Goal: Task Accomplishment & Management: Manage account settings

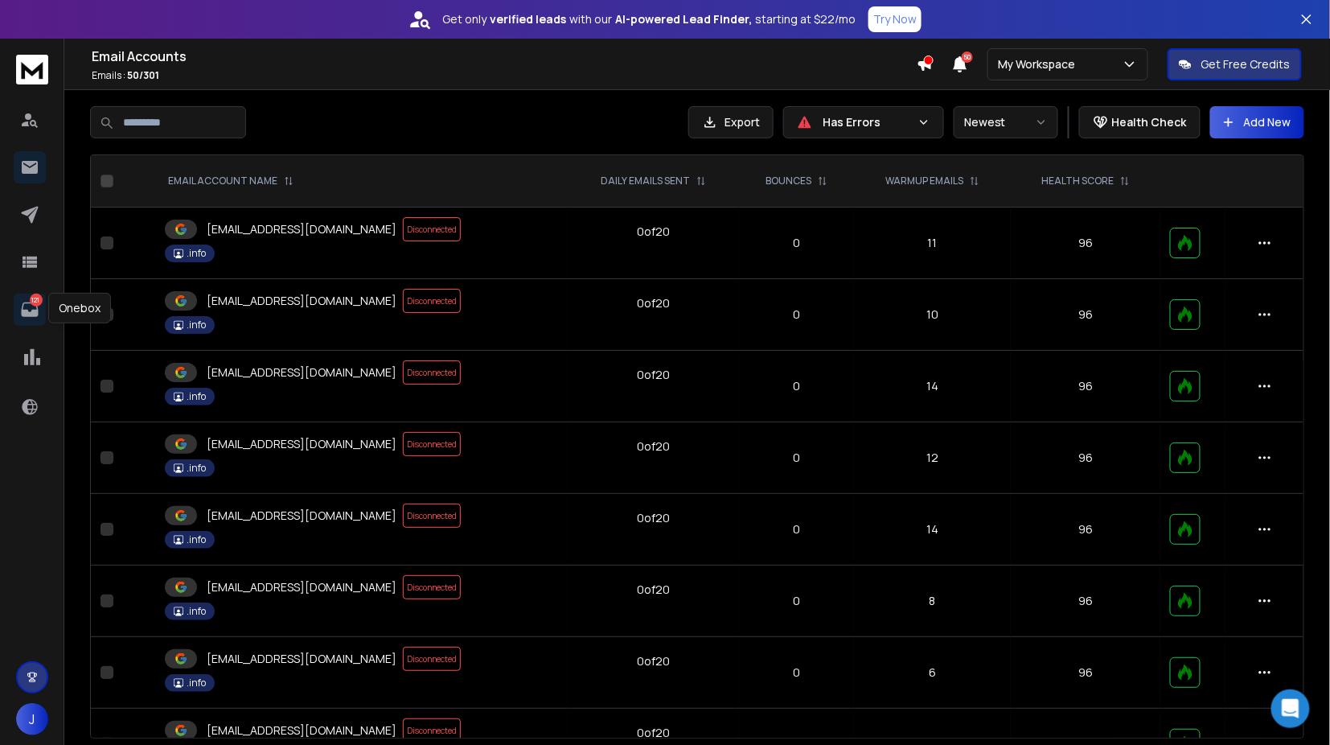
click at [35, 307] on icon at bounding box center [29, 309] width 19 height 19
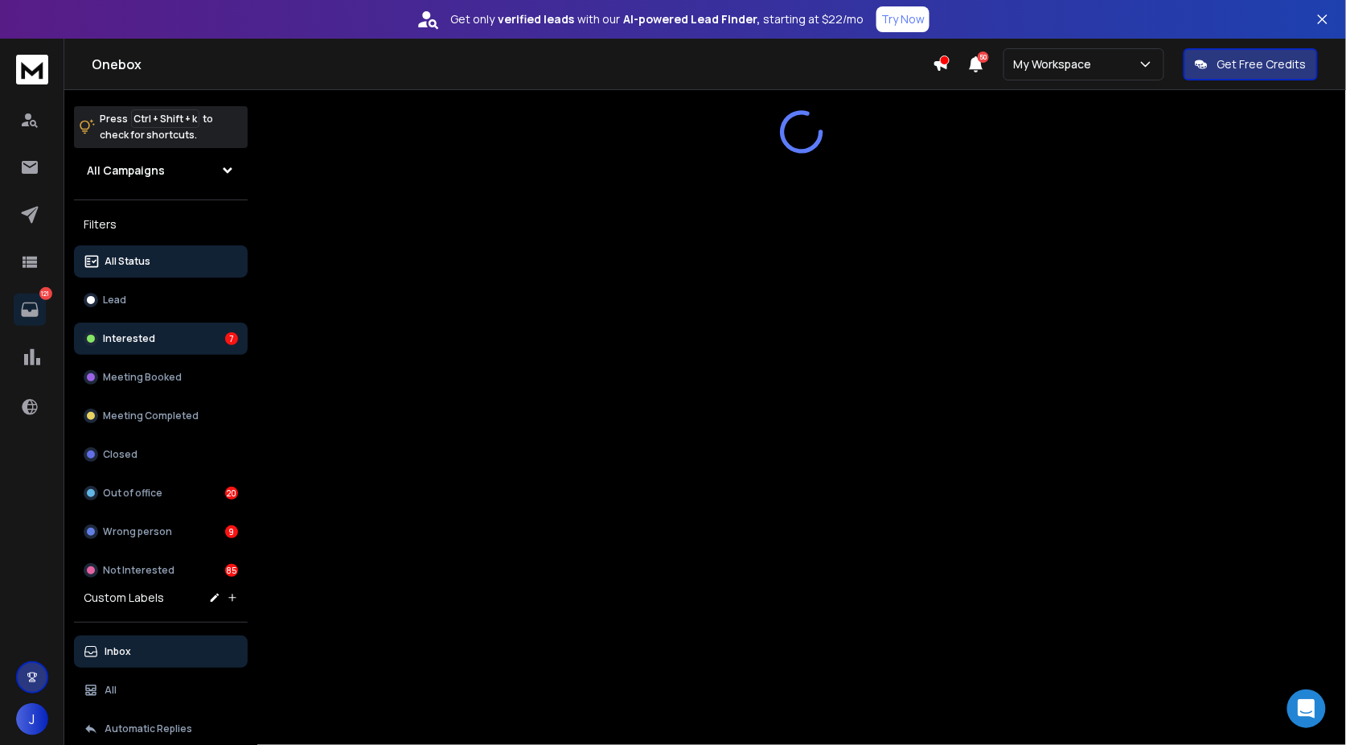
click at [139, 347] on button "Interested 7" at bounding box center [161, 338] width 174 height 32
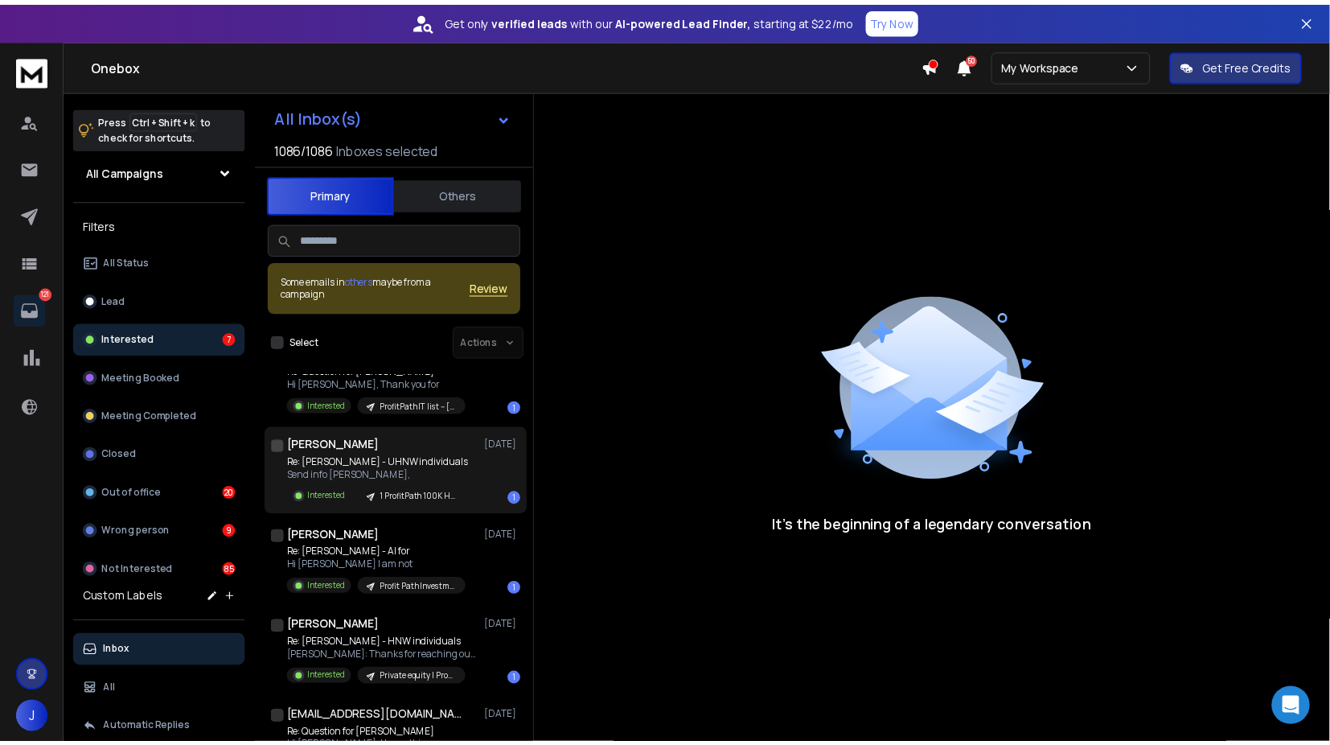
scroll to position [429, 0]
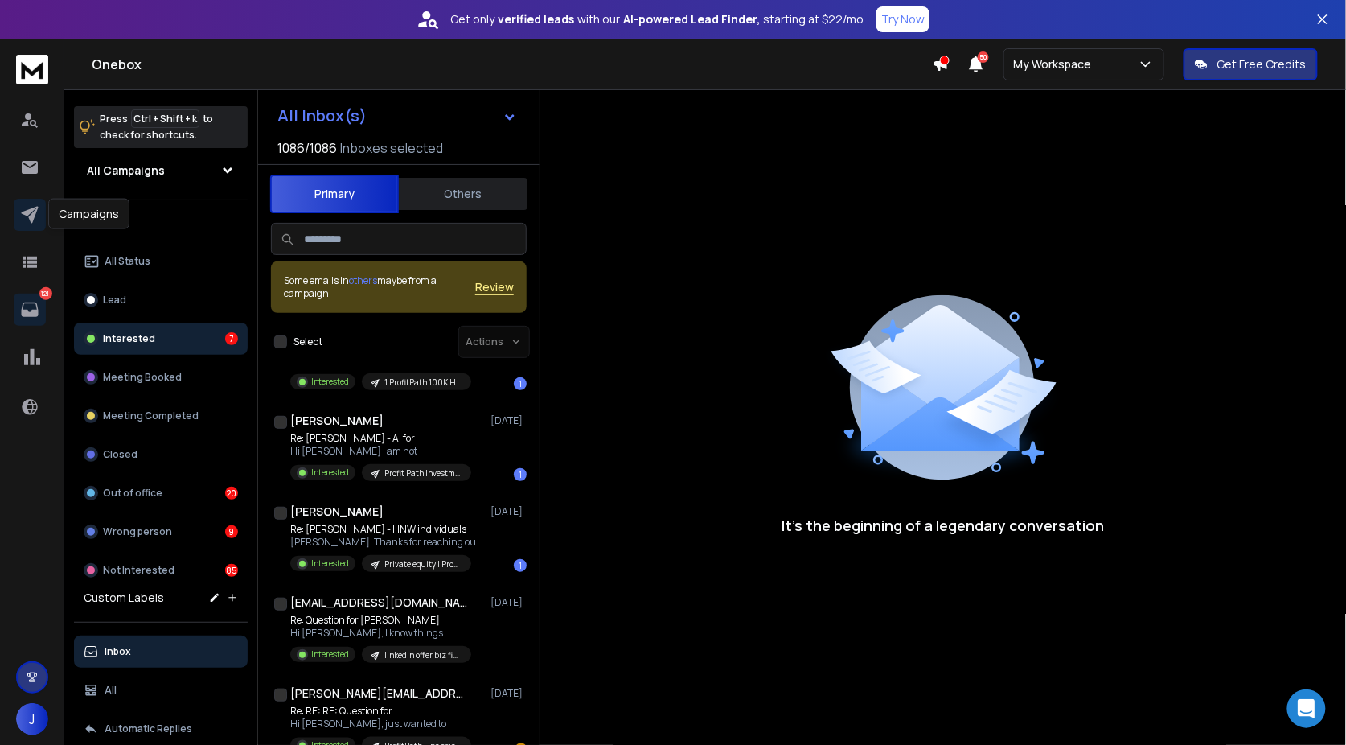
click at [36, 214] on icon at bounding box center [29, 214] width 19 height 19
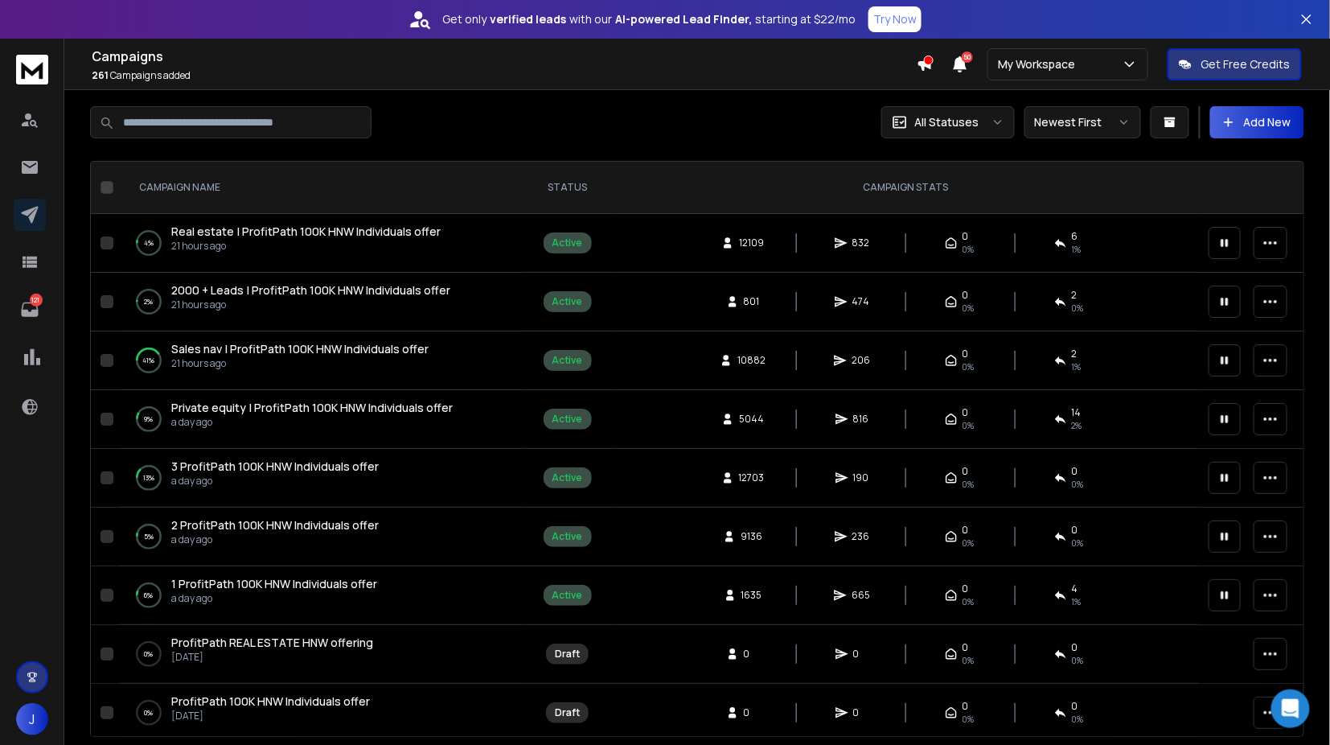
drag, startPoint x: 325, startPoint y: 142, endPoint x: 320, endPoint y: 126, distance: 16.8
click at [325, 142] on div "Campaigns 261 Campaigns Added All Statuses Newest First Add New CAMPAIGN NAME S…" at bounding box center [697, 478] width 1214 height 745
click at [320, 126] on input at bounding box center [230, 122] width 281 height 32
paste input "**********"
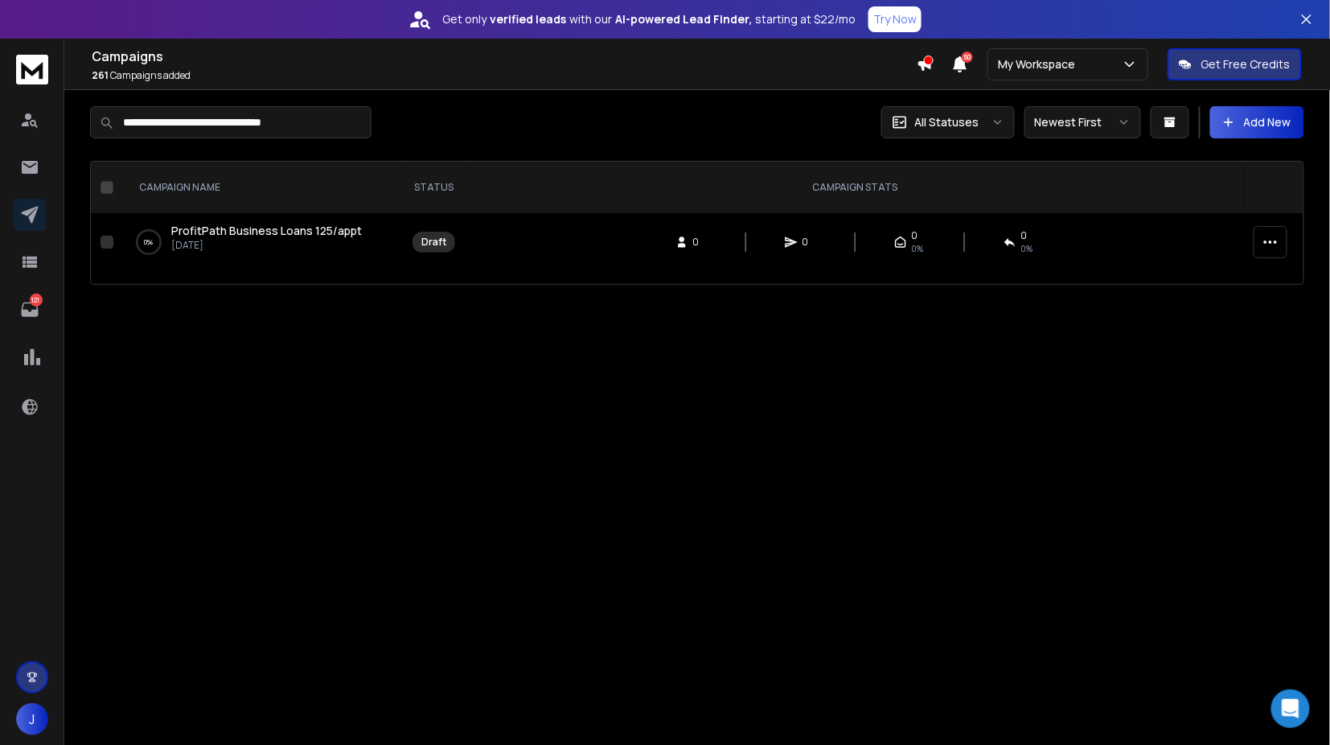
type input "**********"
click at [1262, 240] on icon "button" at bounding box center [1270, 242] width 16 height 16
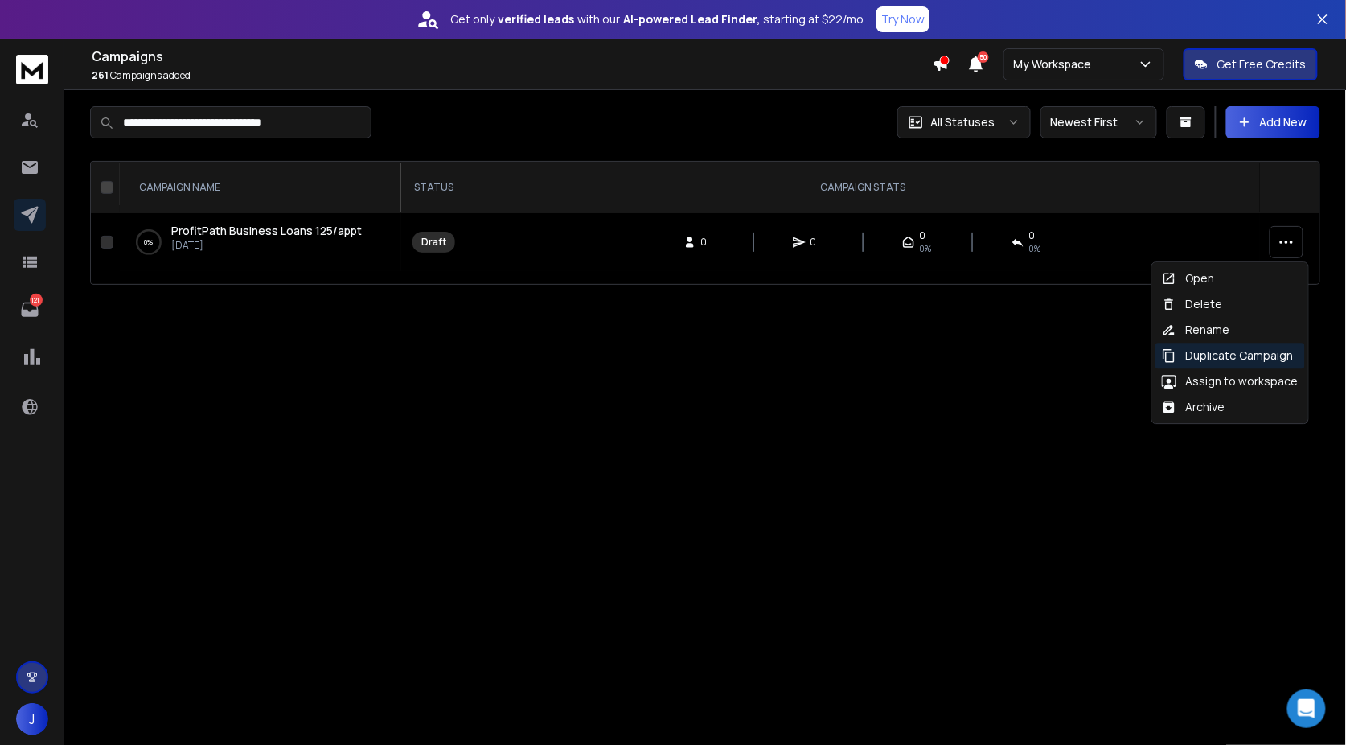
click at [1217, 354] on div "Duplicate Campaign" at bounding box center [1228, 355] width 132 height 16
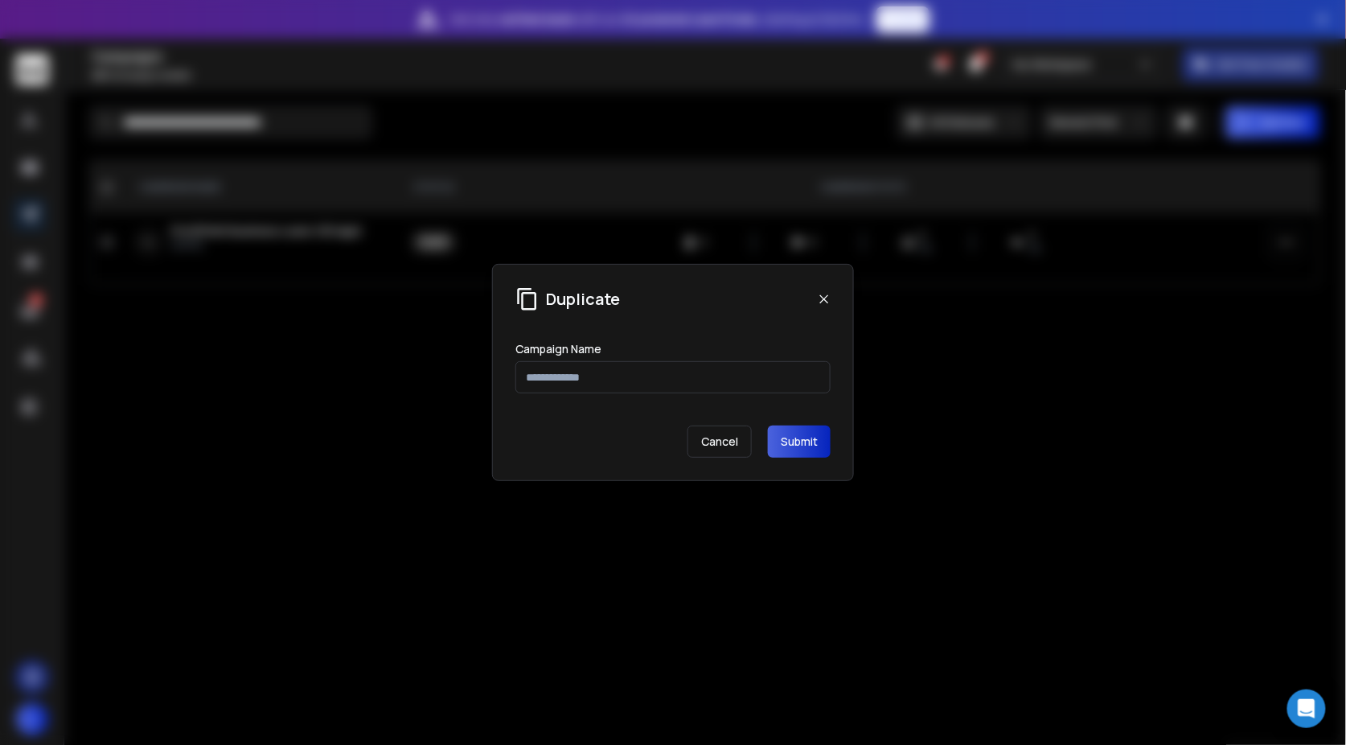
click at [711, 378] on input "text" at bounding box center [672, 377] width 315 height 32
paste input "**********"
click at [521, 375] on input "**********" at bounding box center [672, 377] width 315 height 32
type input "**********"
click at [793, 445] on button "Submit" at bounding box center [799, 441] width 63 height 32
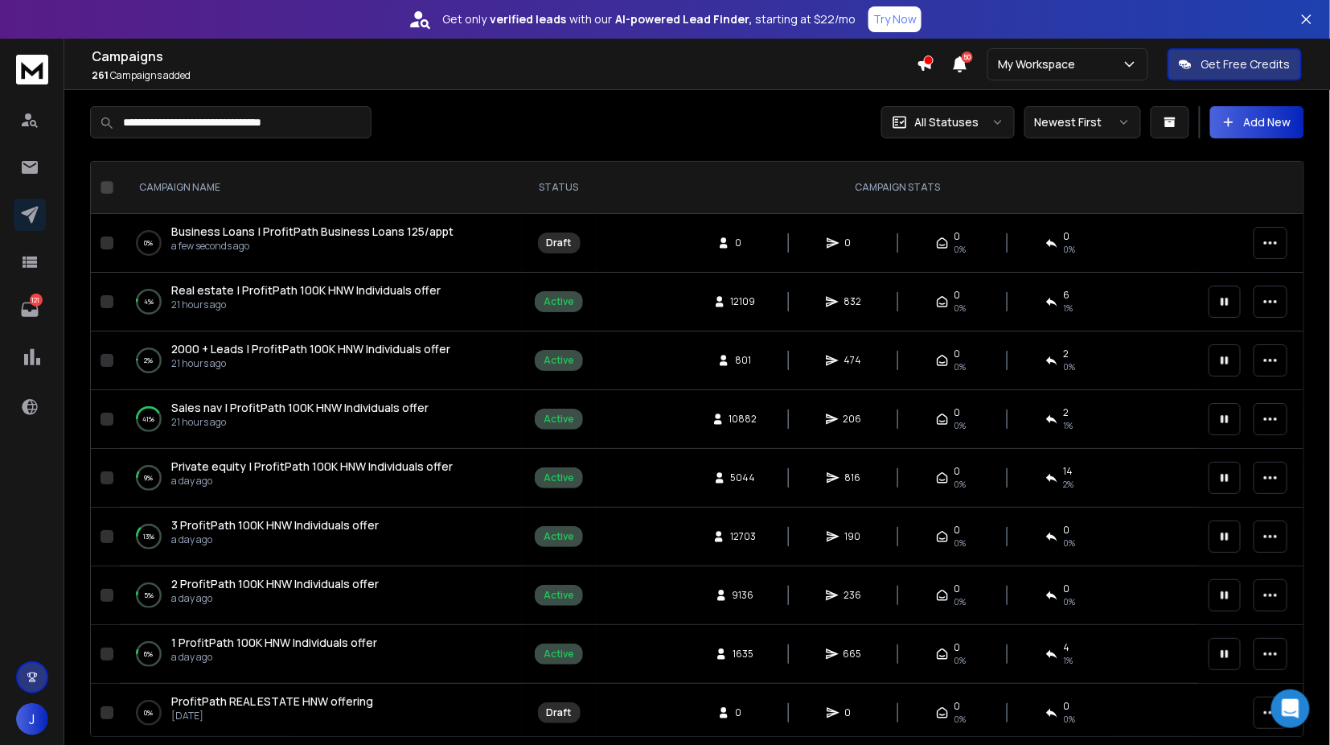
click at [1262, 242] on icon "button" at bounding box center [1270, 243] width 16 height 16
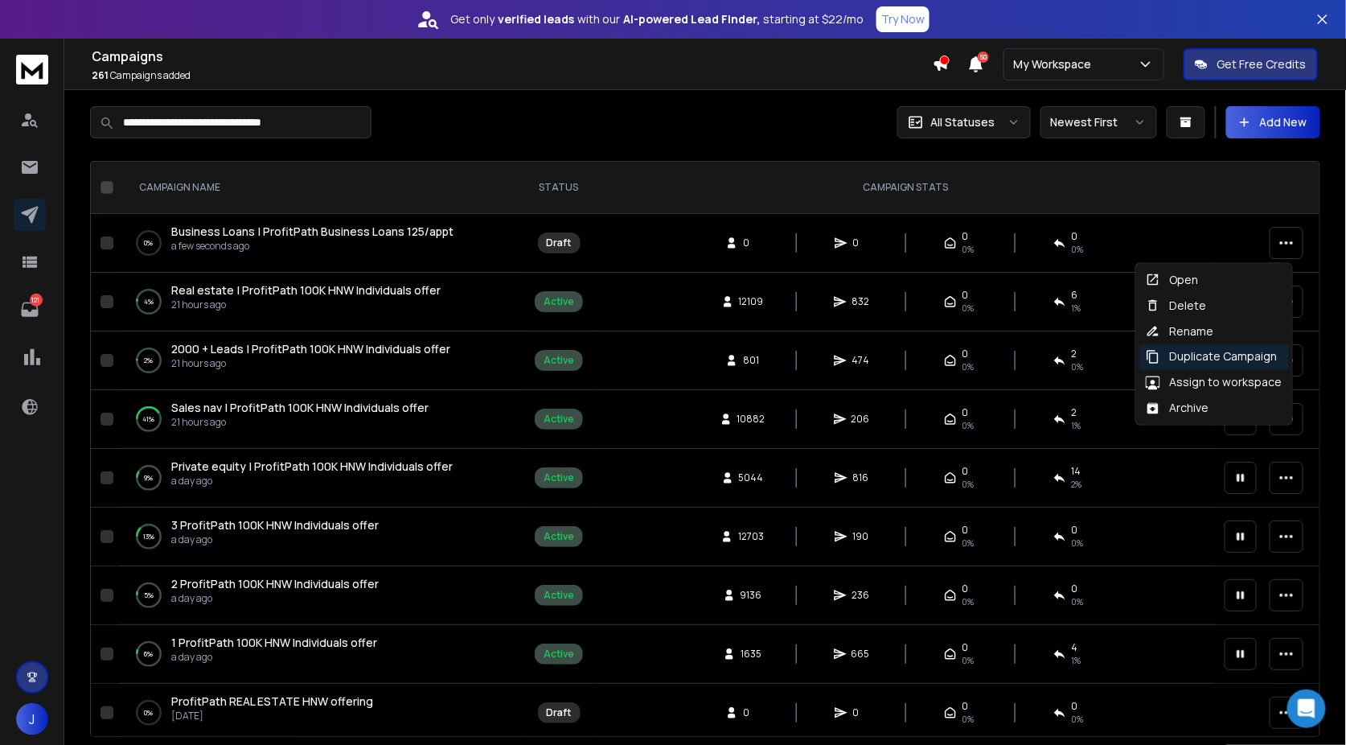
click at [1179, 360] on div "Duplicate Campaign" at bounding box center [1212, 357] width 132 height 16
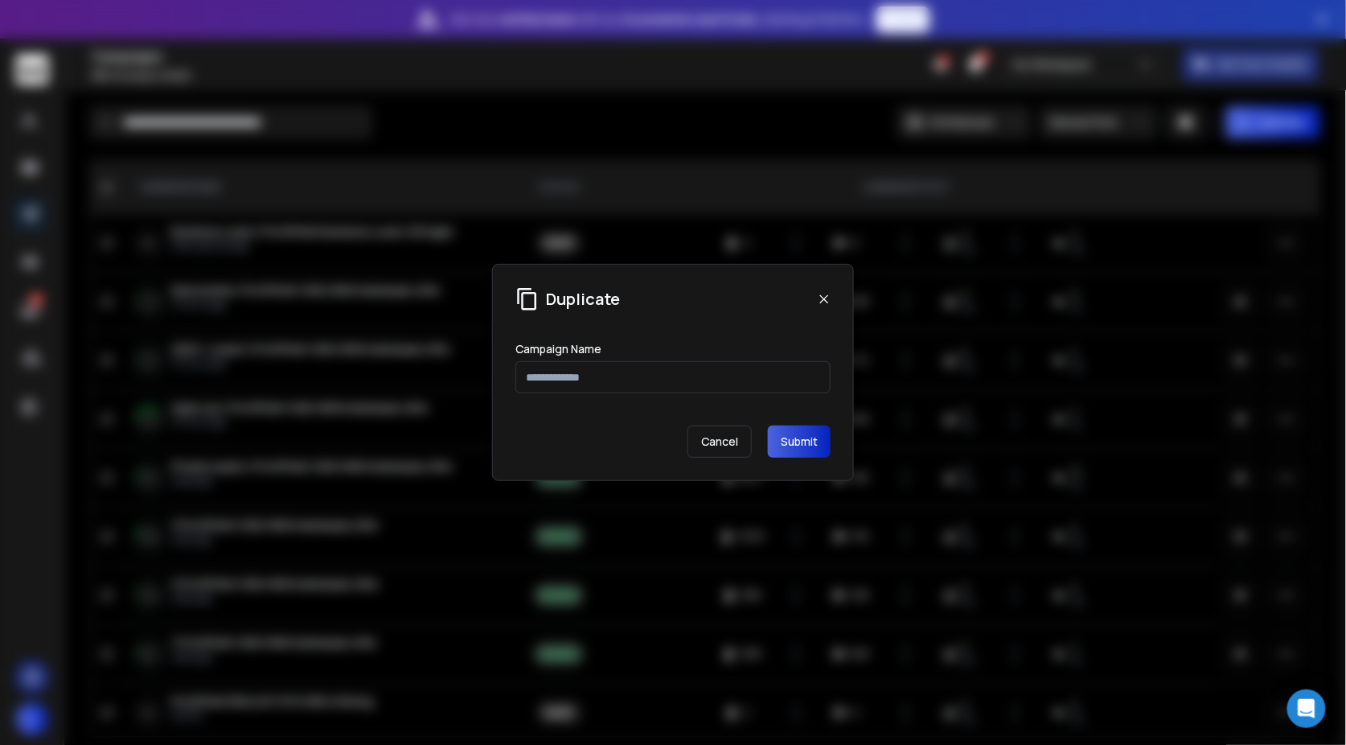
click at [606, 371] on input "text" at bounding box center [672, 377] width 315 height 32
paste input "**********"
drag, startPoint x: 523, startPoint y: 375, endPoint x: 576, endPoint y: 368, distance: 53.5
click at [522, 375] on input "**********" at bounding box center [672, 377] width 315 height 32
type input "**********"
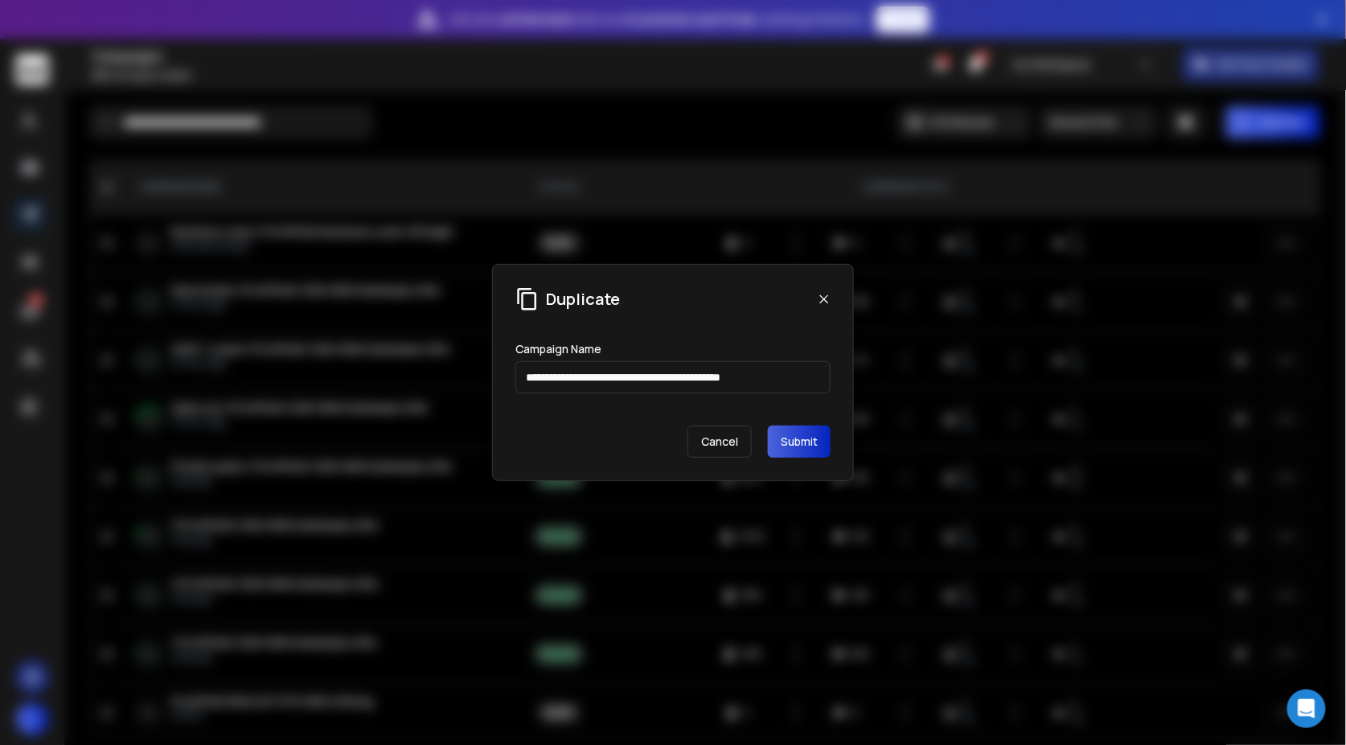
click at [776, 445] on button "Submit" at bounding box center [799, 441] width 63 height 32
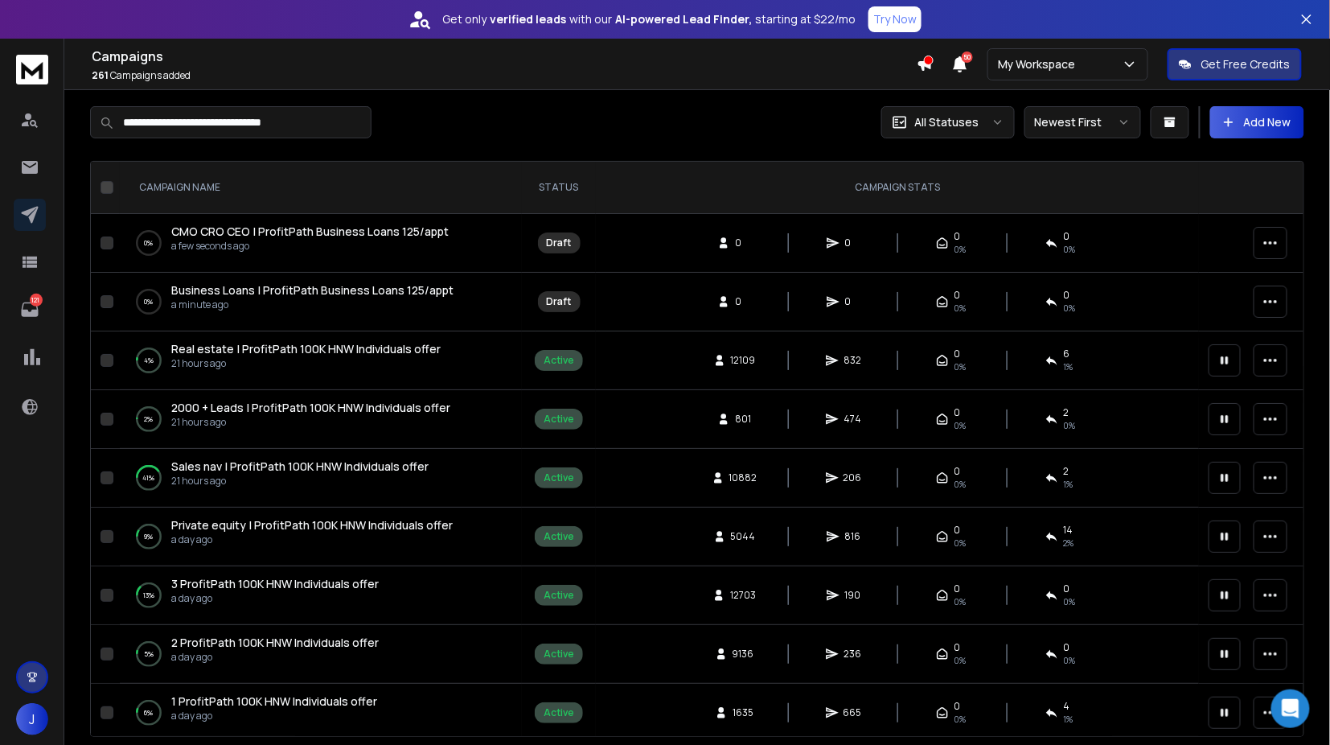
click at [293, 289] on span "Business Loans | ProfitPath Business Loans 125/appt" at bounding box center [312, 289] width 282 height 15
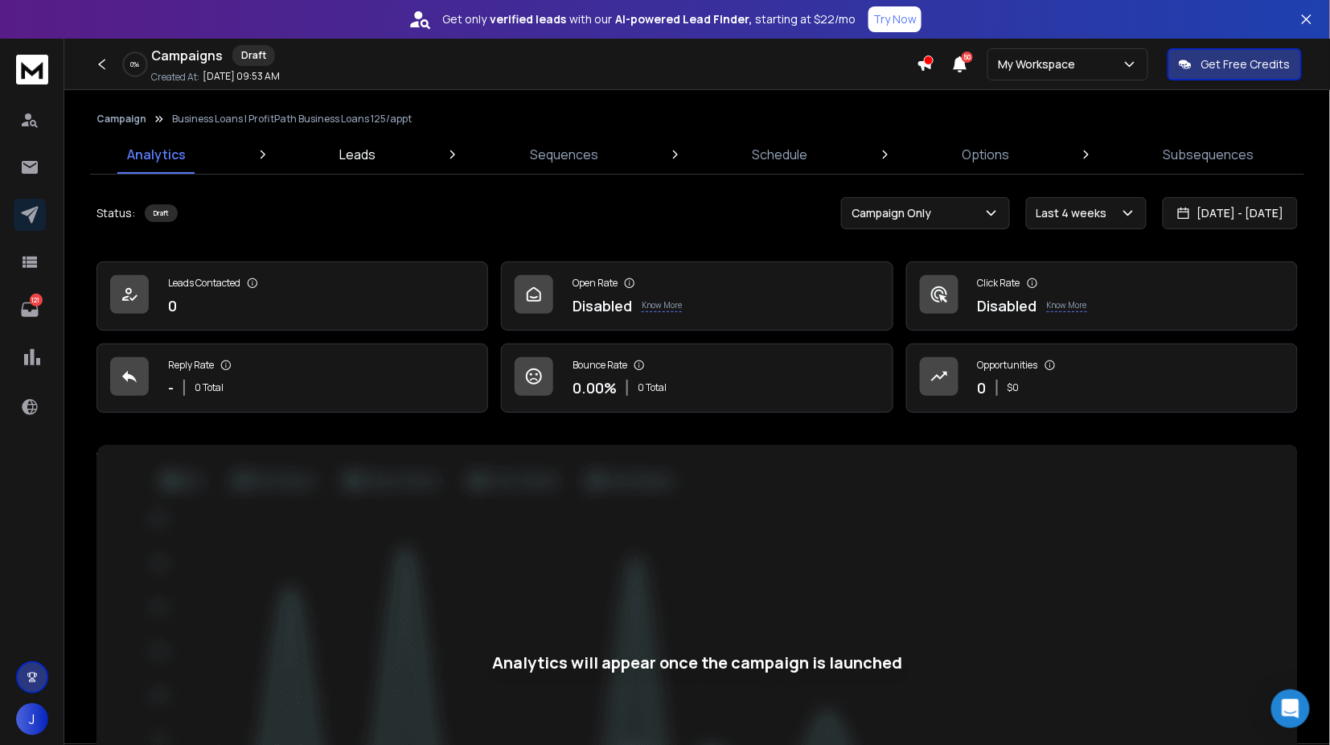
click at [357, 158] on p "Leads" at bounding box center [358, 154] width 36 height 19
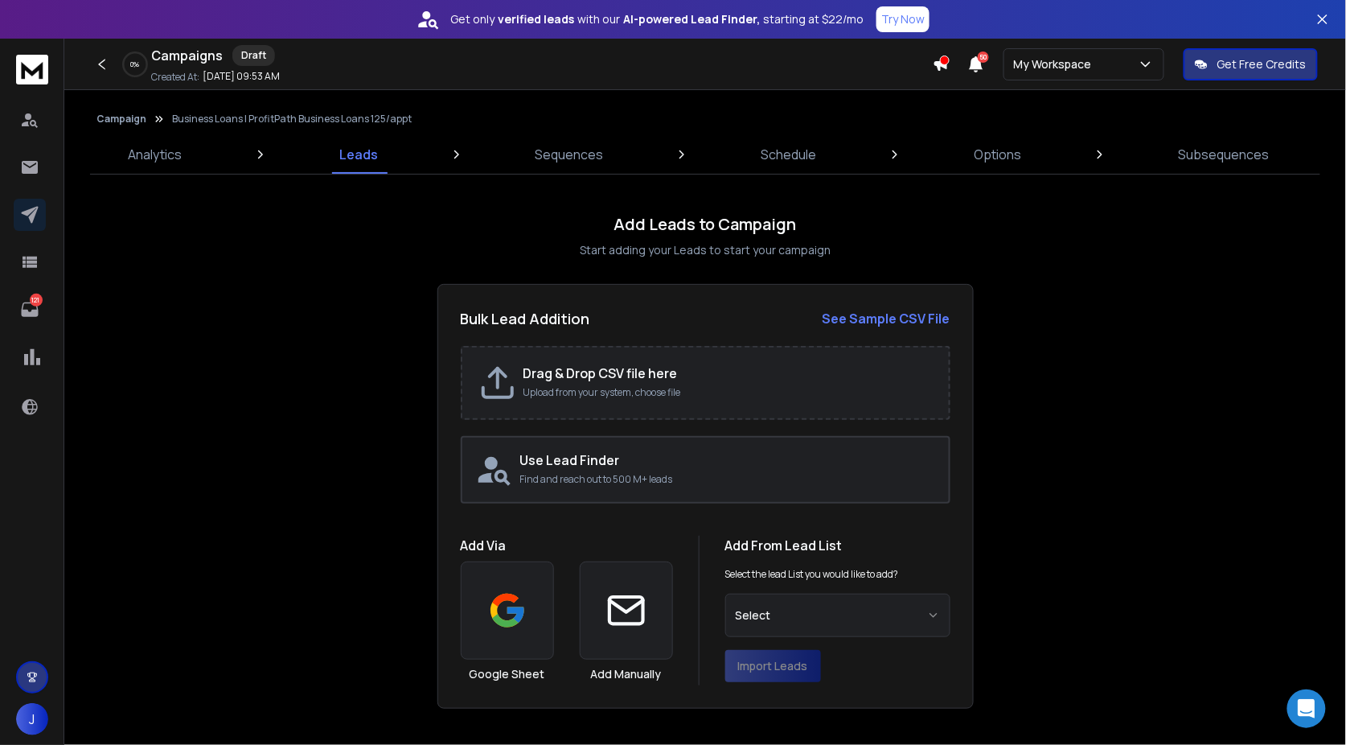
click at [573, 371] on h2 "Drag & Drop CSV file here" at bounding box center [727, 372] width 409 height 19
type input "**********"
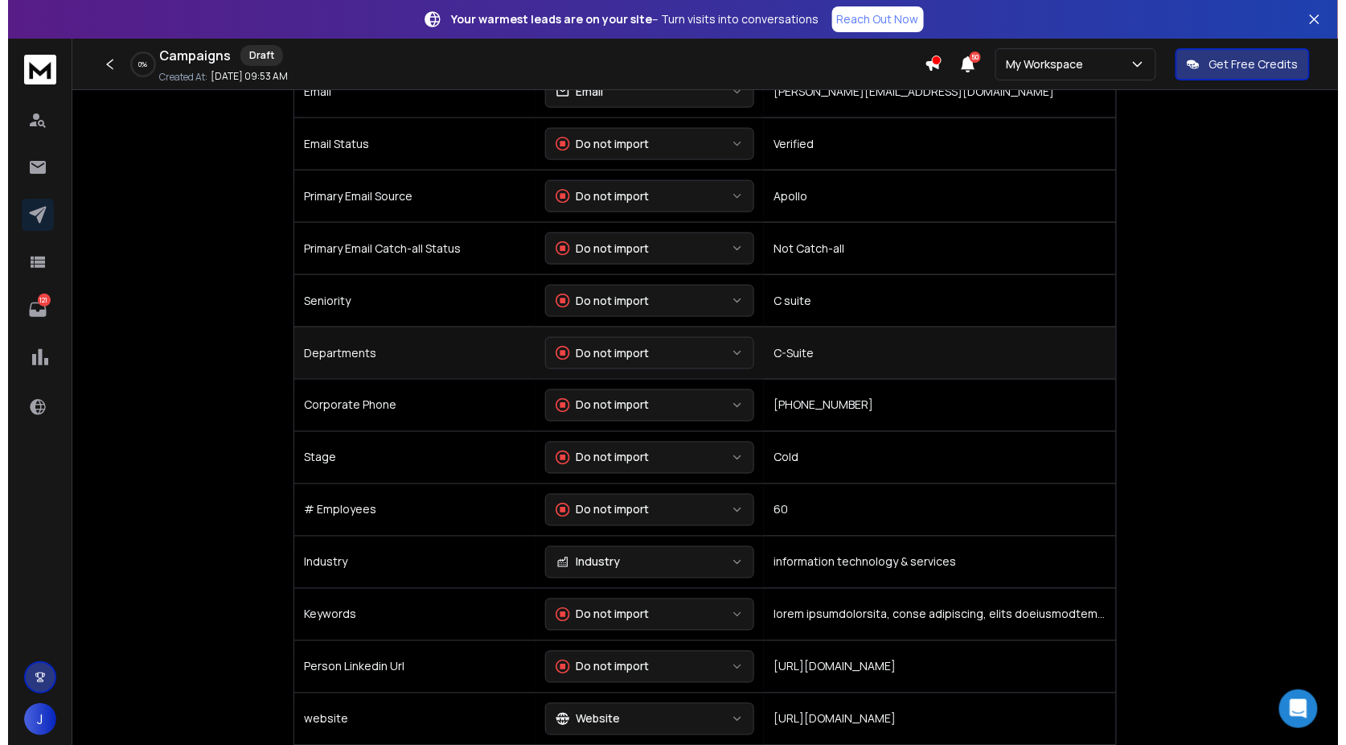
scroll to position [643, 0]
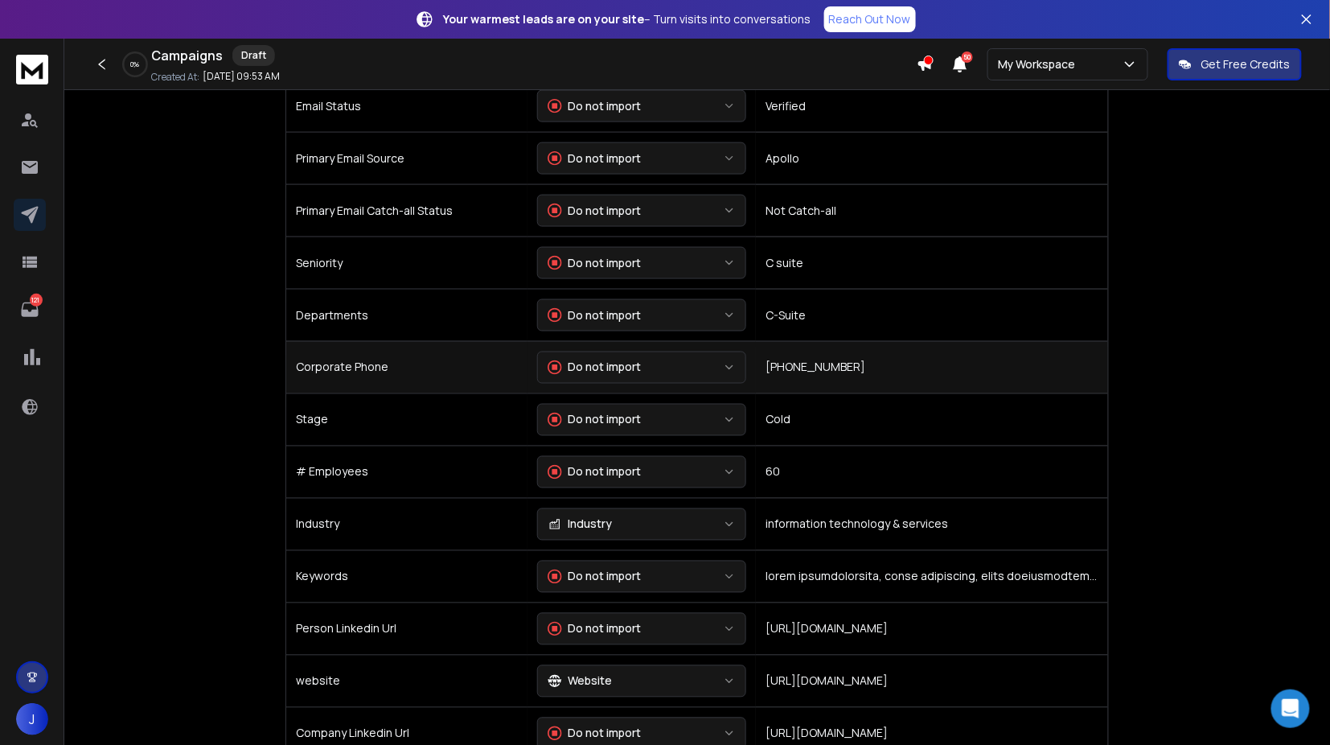
click at [673, 364] on button "Do not import" at bounding box center [642, 367] width 210 height 32
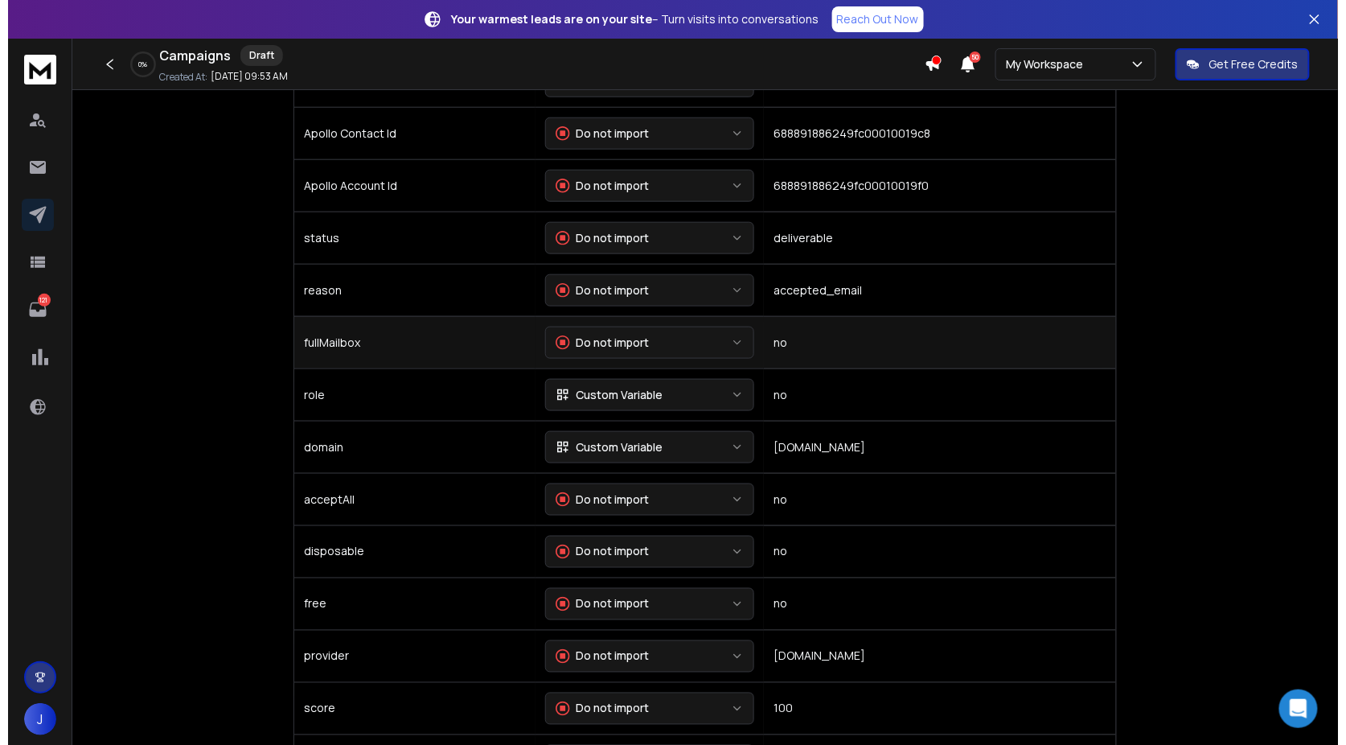
scroll to position [2787, 0]
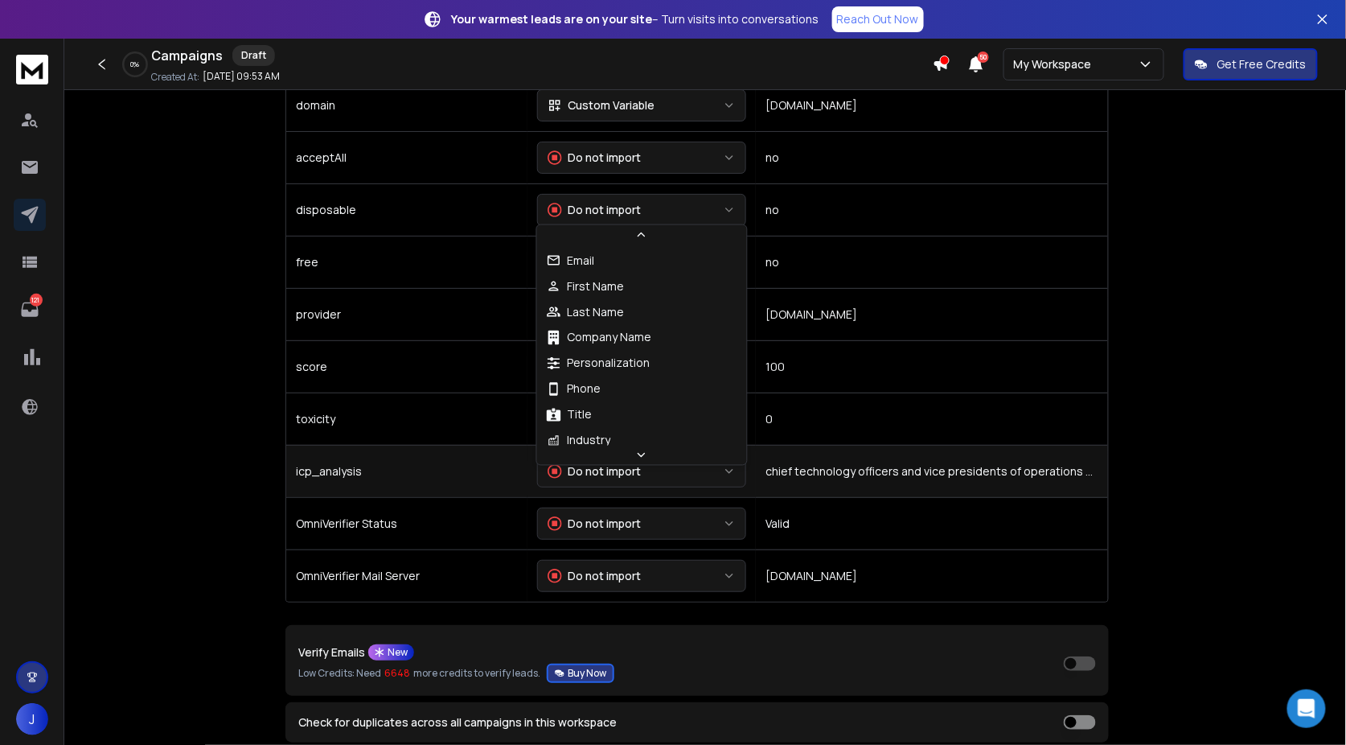
click at [661, 479] on button "Do not import" at bounding box center [642, 471] width 210 height 32
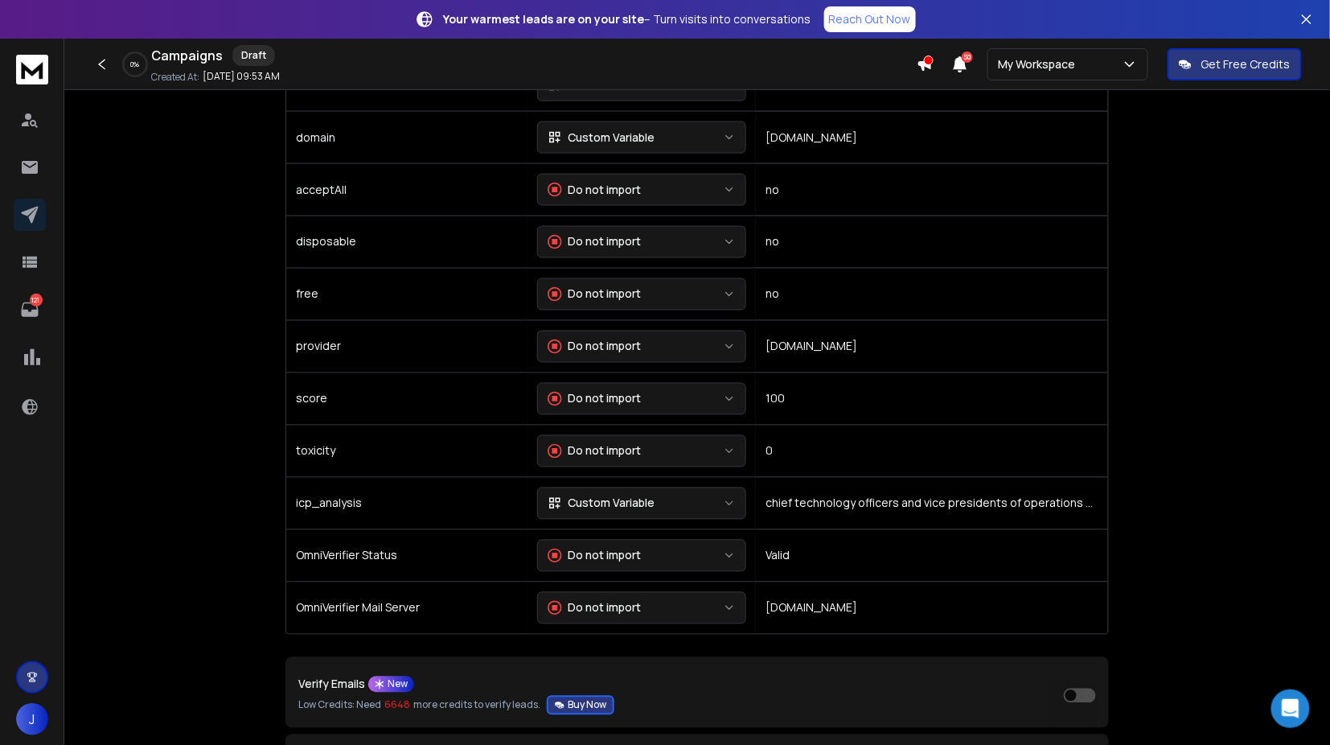
scroll to position [2908, 0]
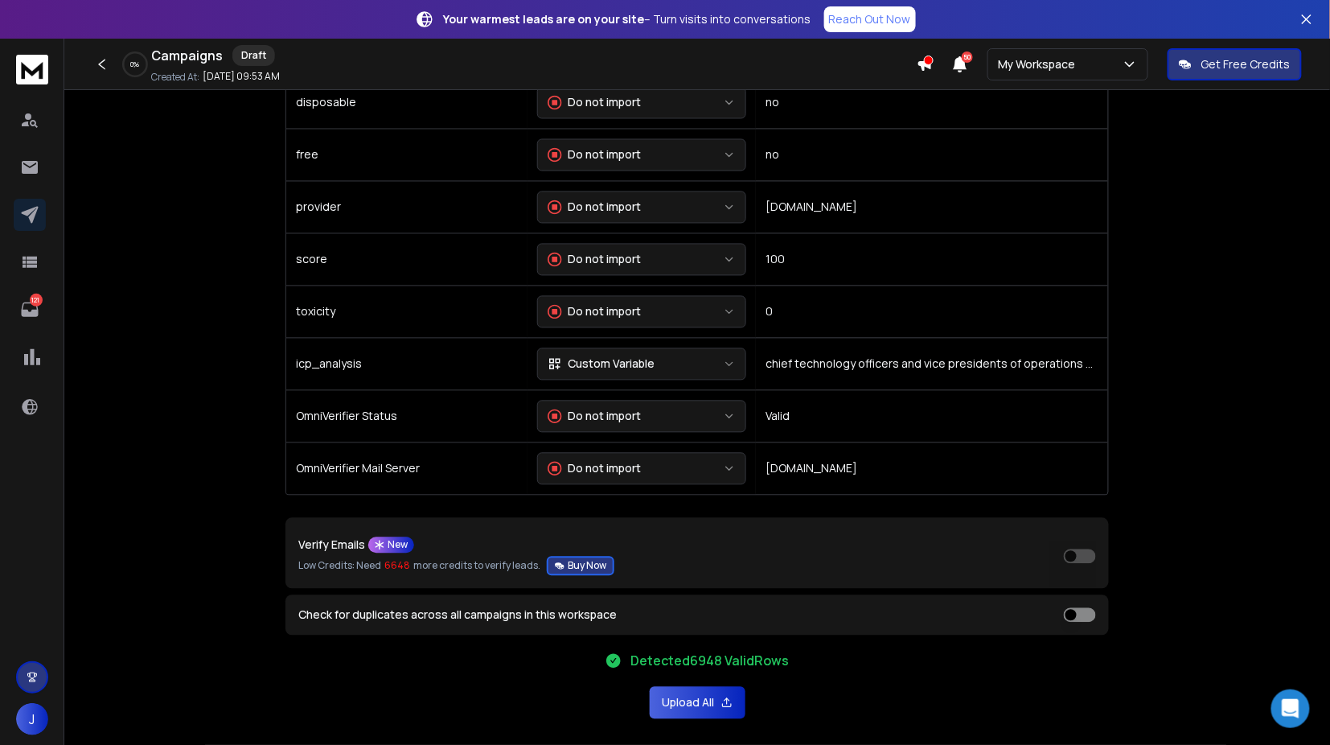
click at [698, 701] on button "Upload All" at bounding box center [698, 703] width 96 height 32
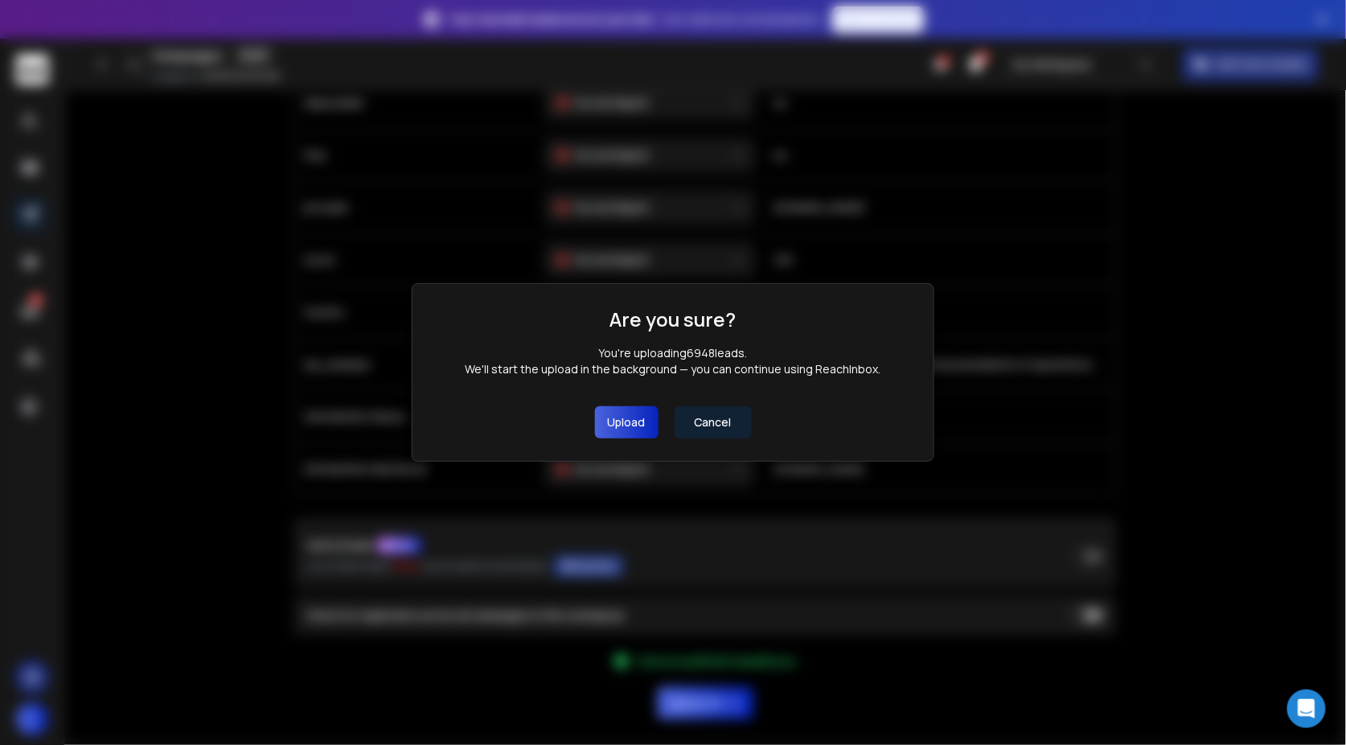
click at [615, 436] on button "Upload" at bounding box center [627, 422] width 64 height 32
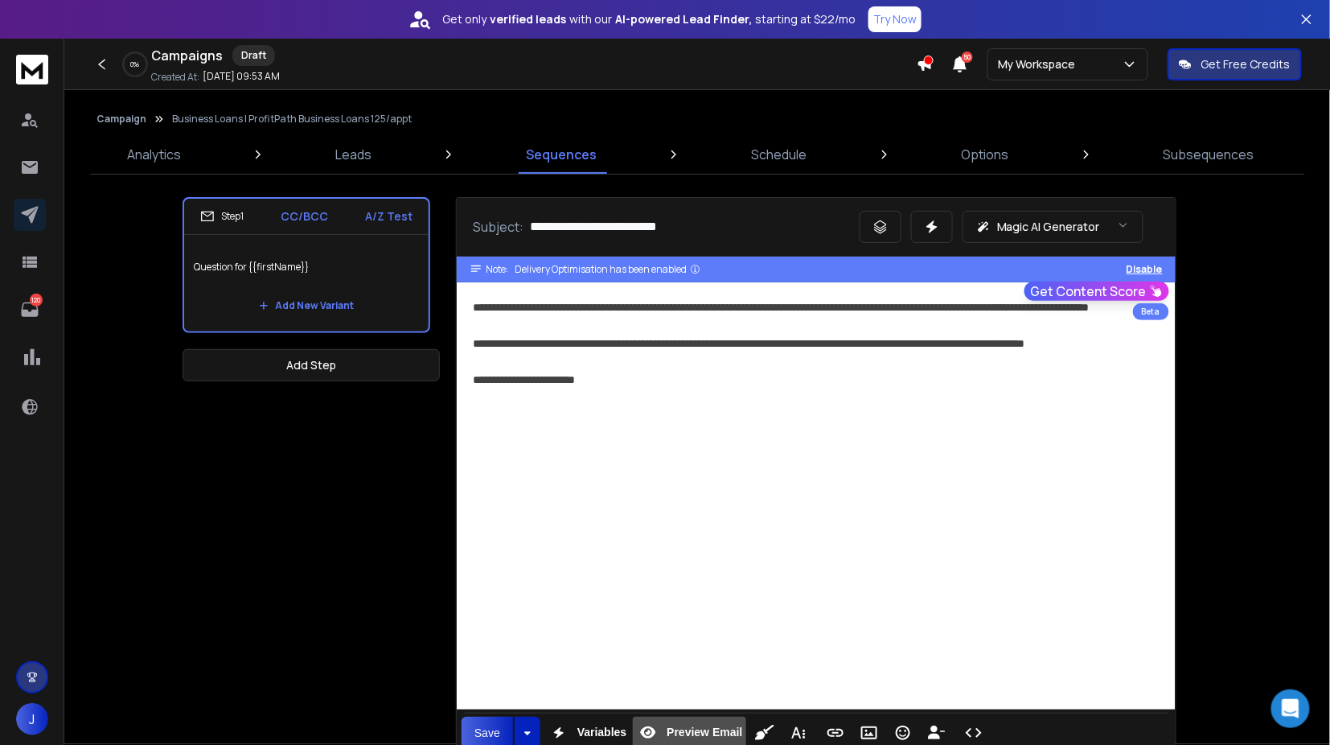
click at [666, 733] on span "Preview Email" at bounding box center [704, 732] width 82 height 14
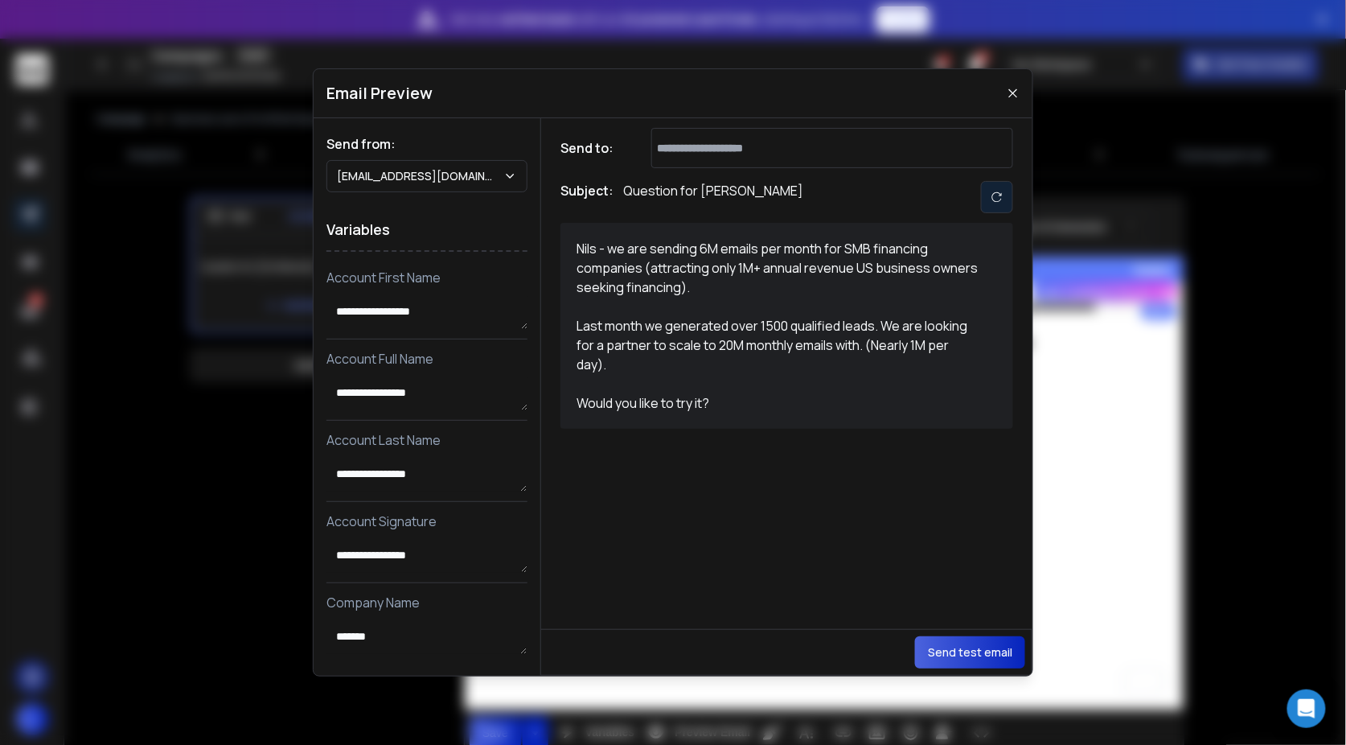
click at [988, 196] on button at bounding box center [997, 197] width 32 height 32
click at [1095, 378] on div "**********" at bounding box center [673, 372] width 1346 height 641
click at [1012, 84] on div "Email Preview" at bounding box center [673, 93] width 719 height 48
click at [1013, 92] on icon at bounding box center [1013, 93] width 13 height 13
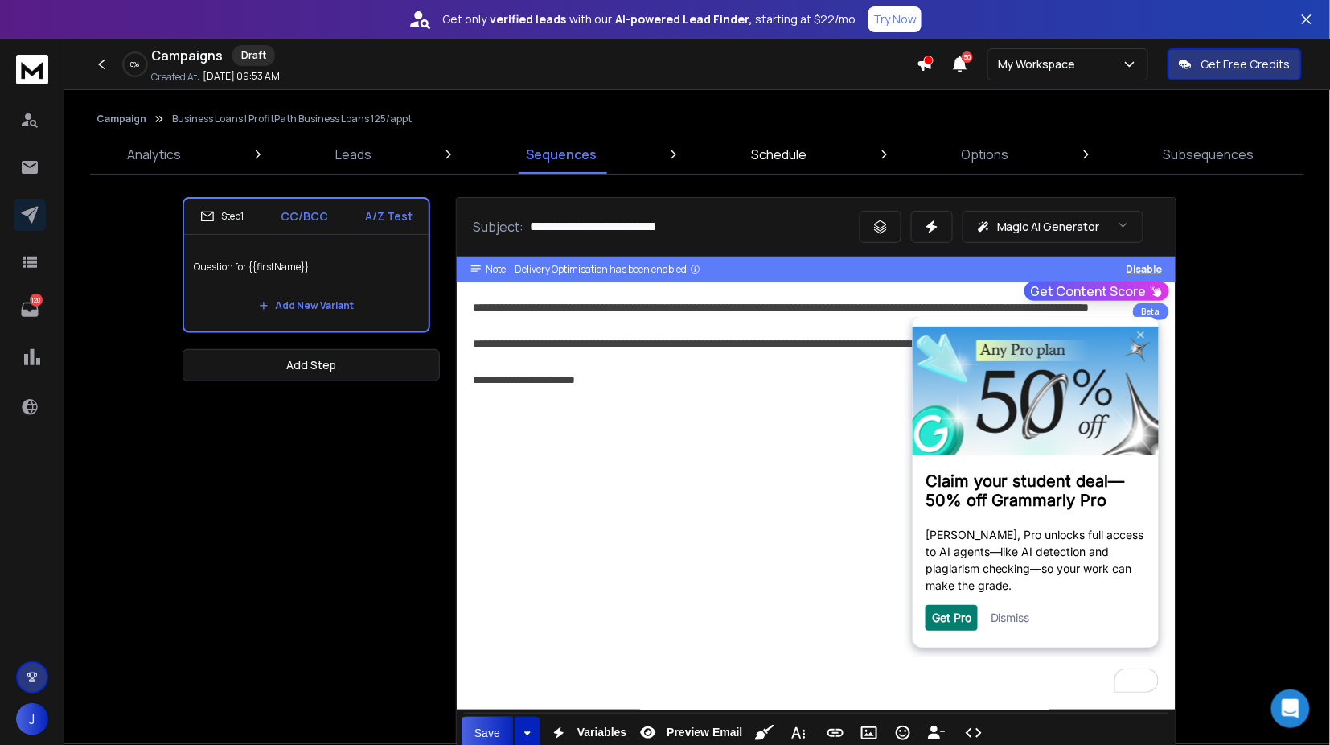
click at [769, 158] on p "Schedule" at bounding box center [779, 154] width 55 height 19
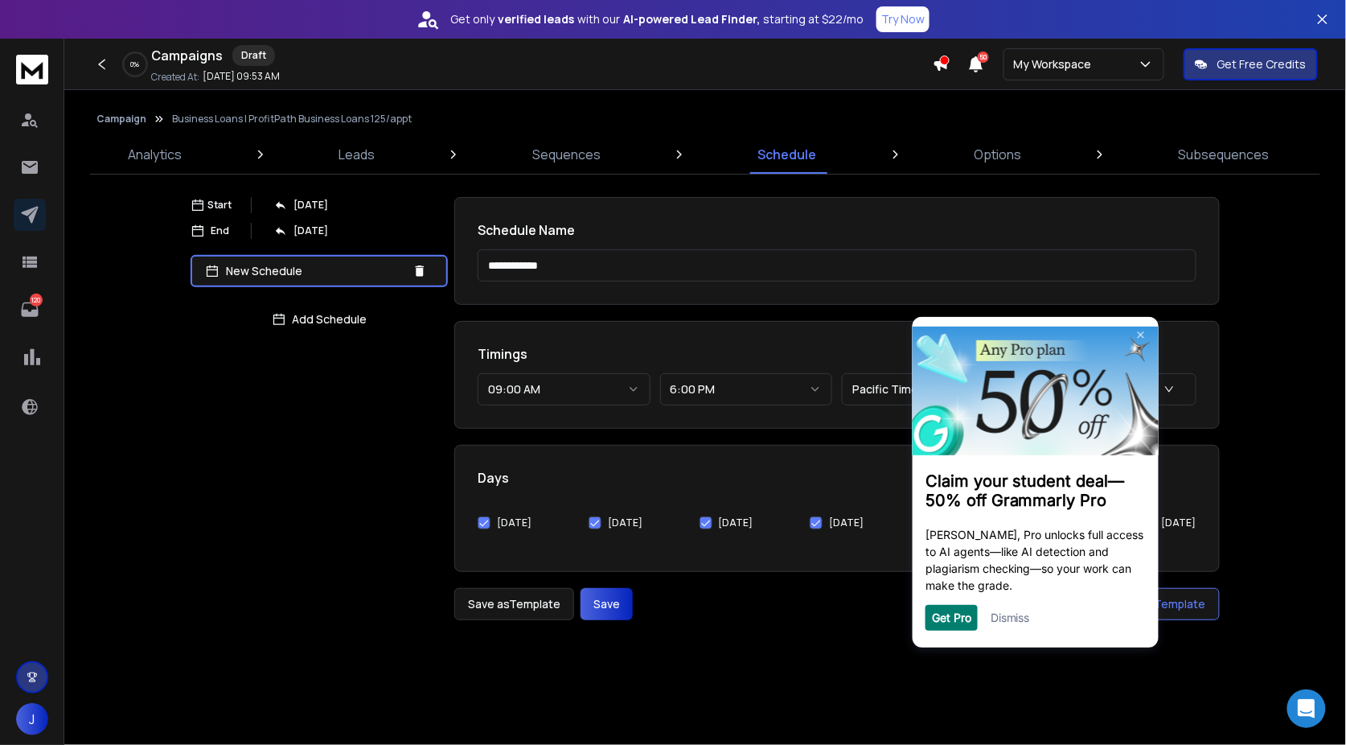
click at [1008, 623] on link "Dismiss" at bounding box center [1009, 616] width 39 height 14
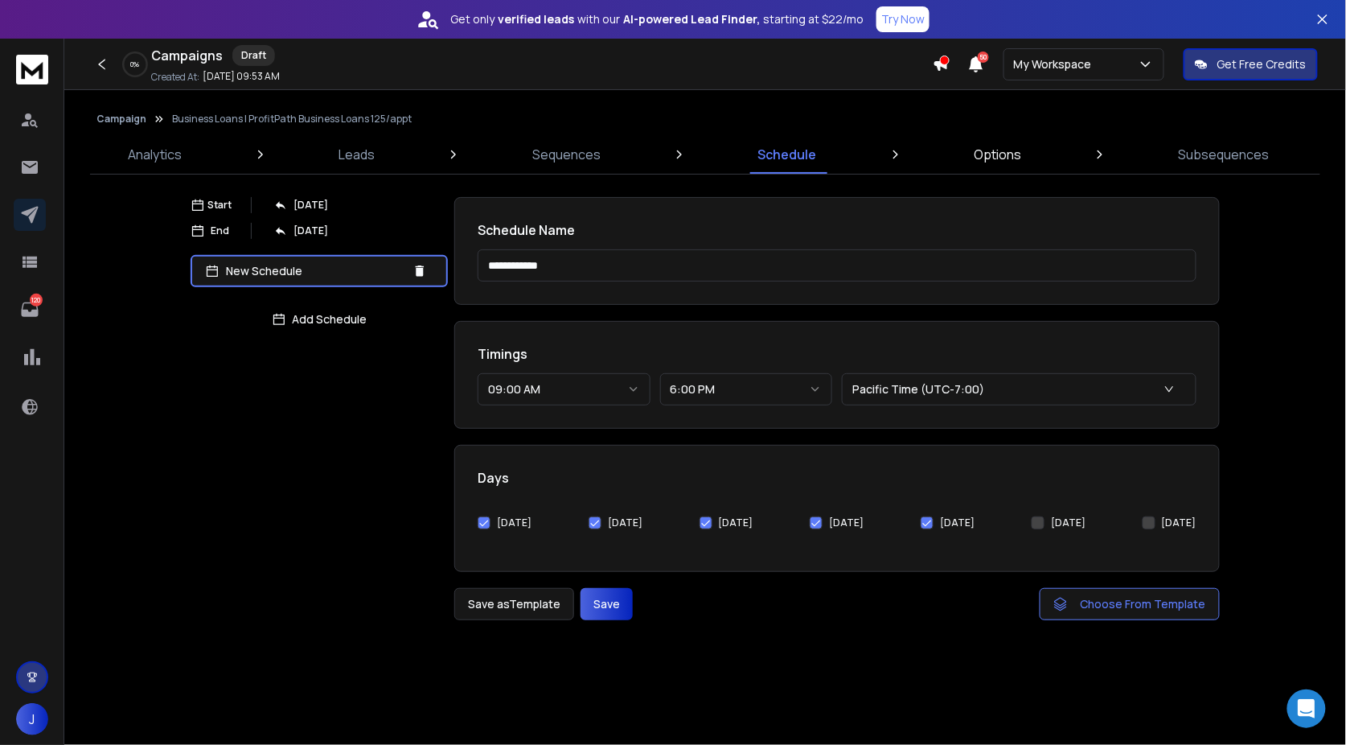
click at [971, 162] on link "Options" at bounding box center [997, 154] width 67 height 39
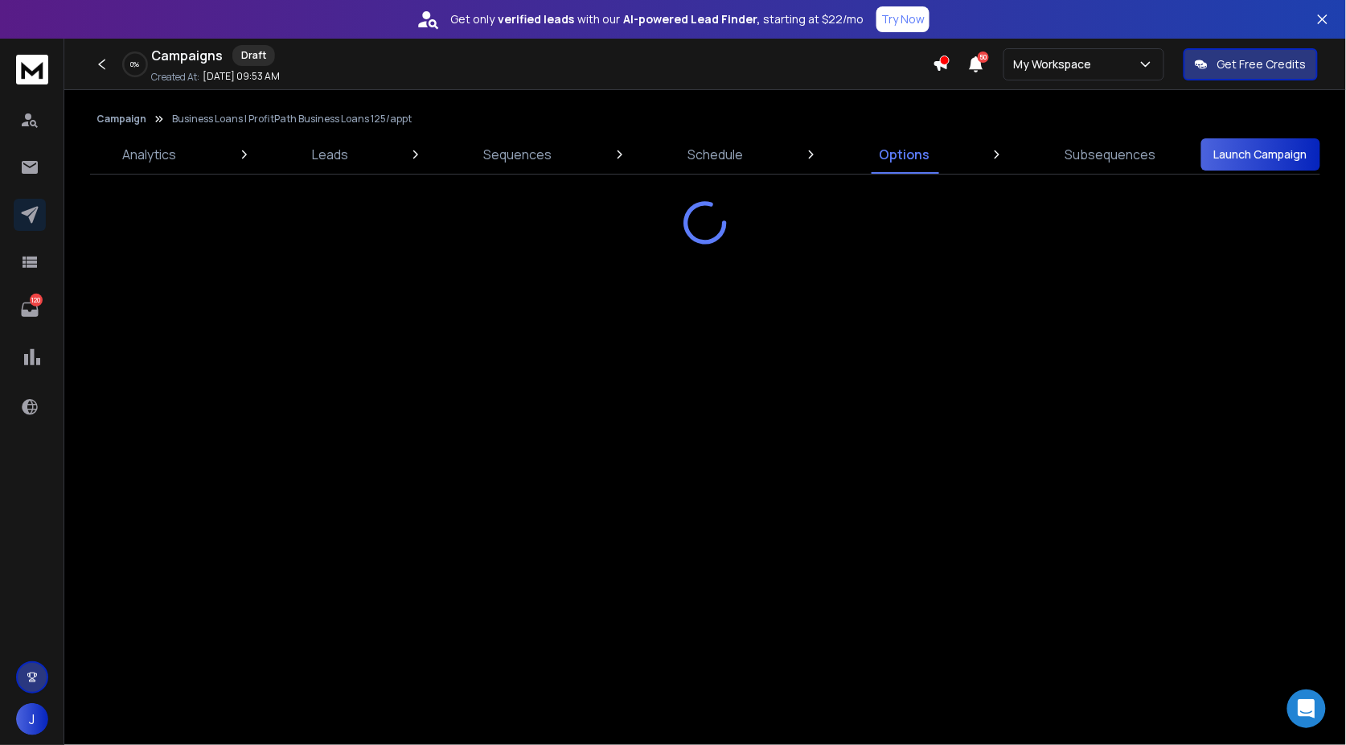
select select "*"
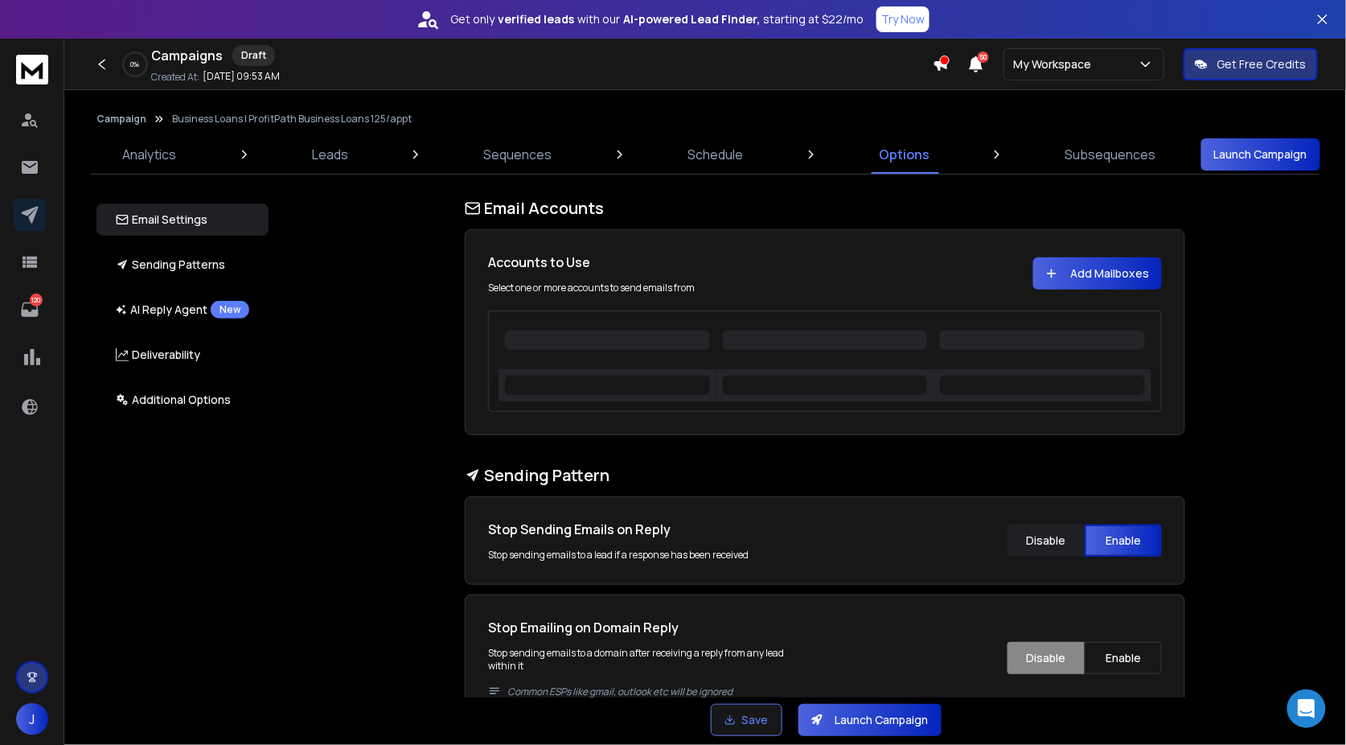
click at [764, 725] on button "Save" at bounding box center [747, 720] width 72 height 32
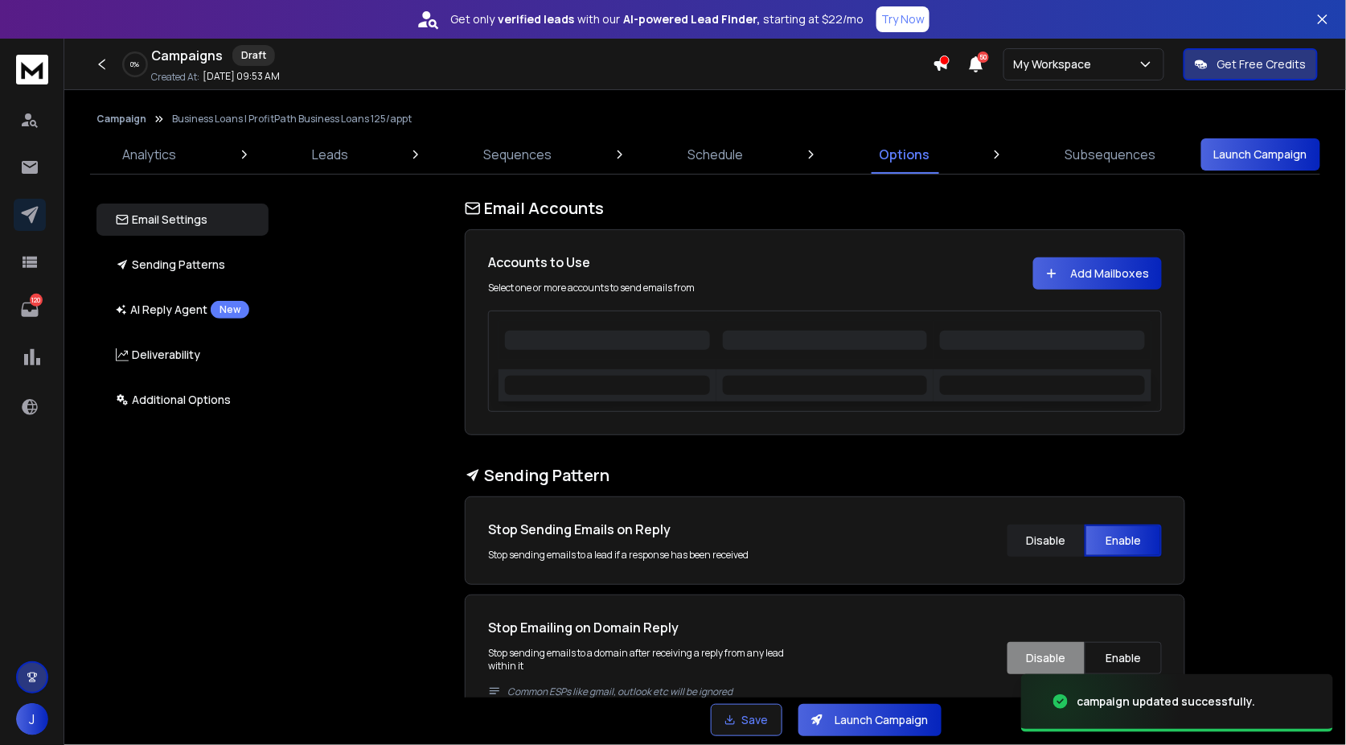
click at [853, 717] on button "Launch Campaign" at bounding box center [869, 720] width 143 height 32
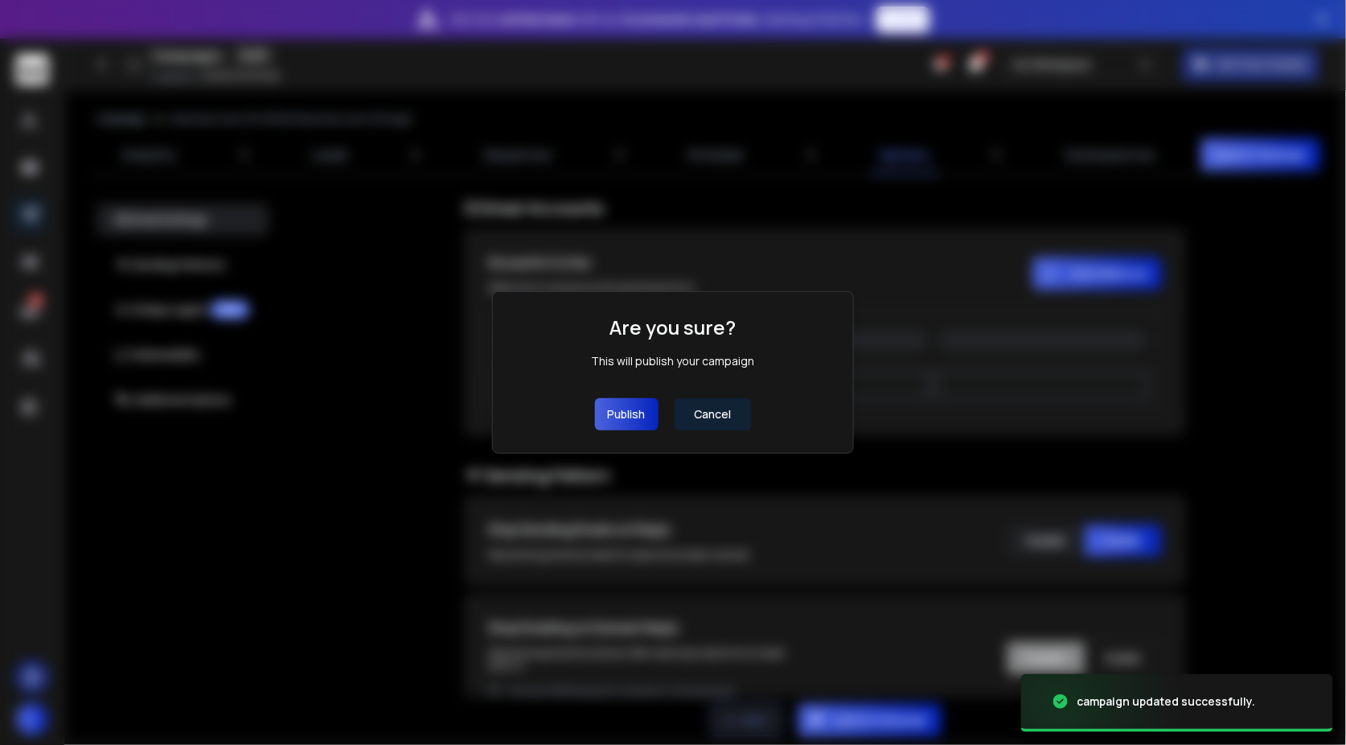
click at [626, 425] on button "Publish" at bounding box center [627, 414] width 64 height 32
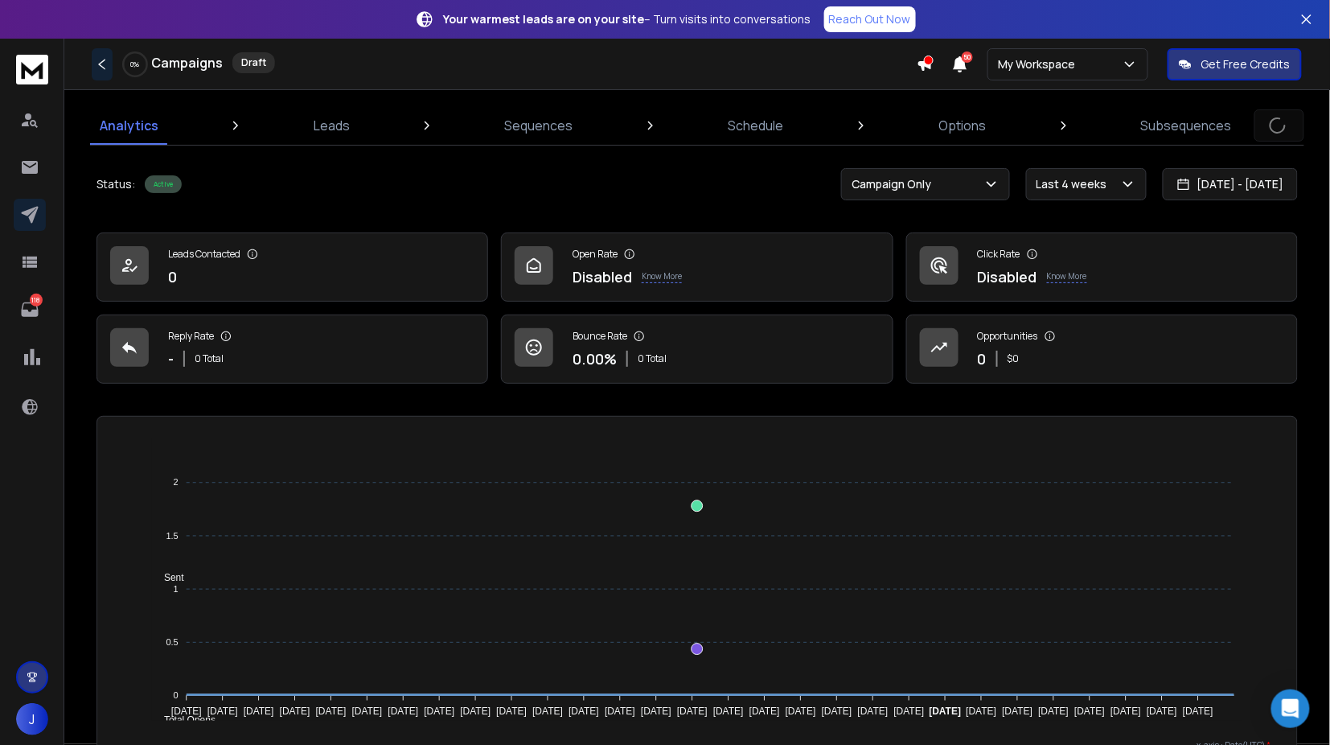
click at [101, 68] on icon at bounding box center [102, 64] width 14 height 14
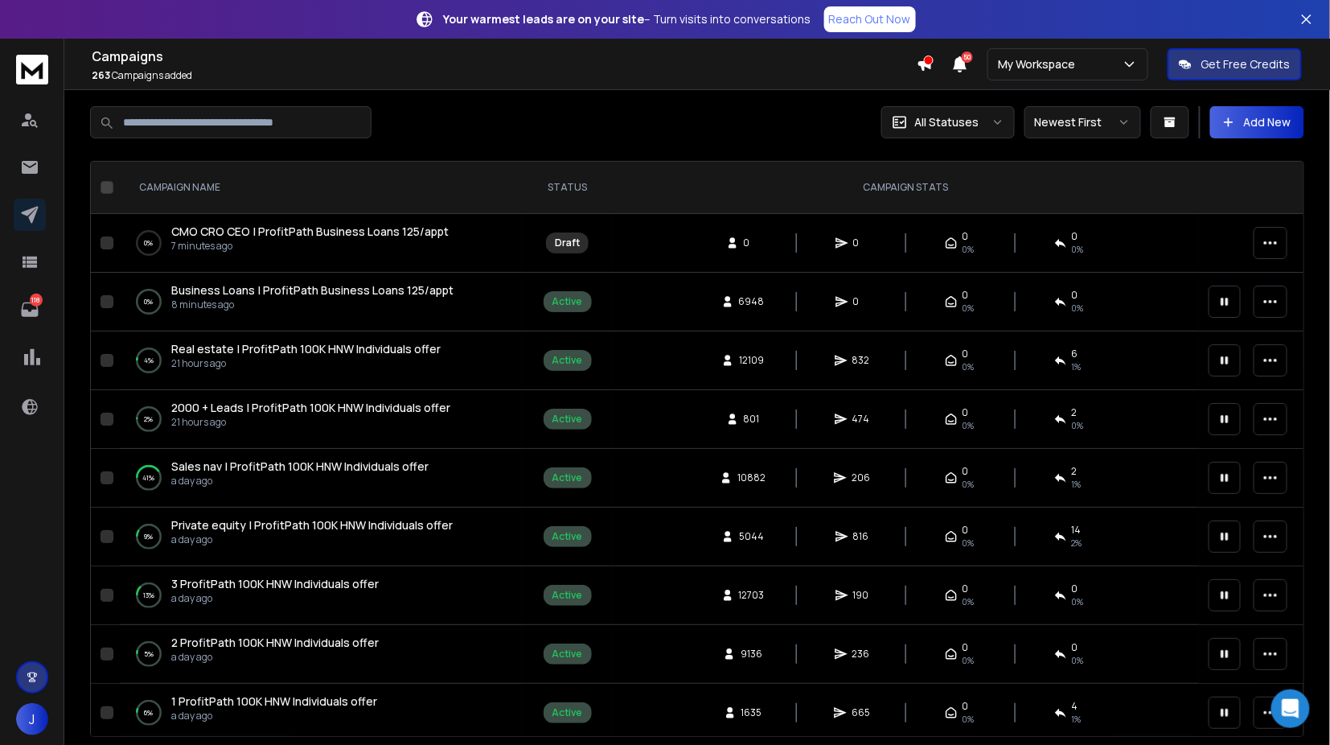
click at [291, 232] on span "CMO CRO CEO | ProfitPath Business Loans 125/appt" at bounding box center [309, 231] width 277 height 15
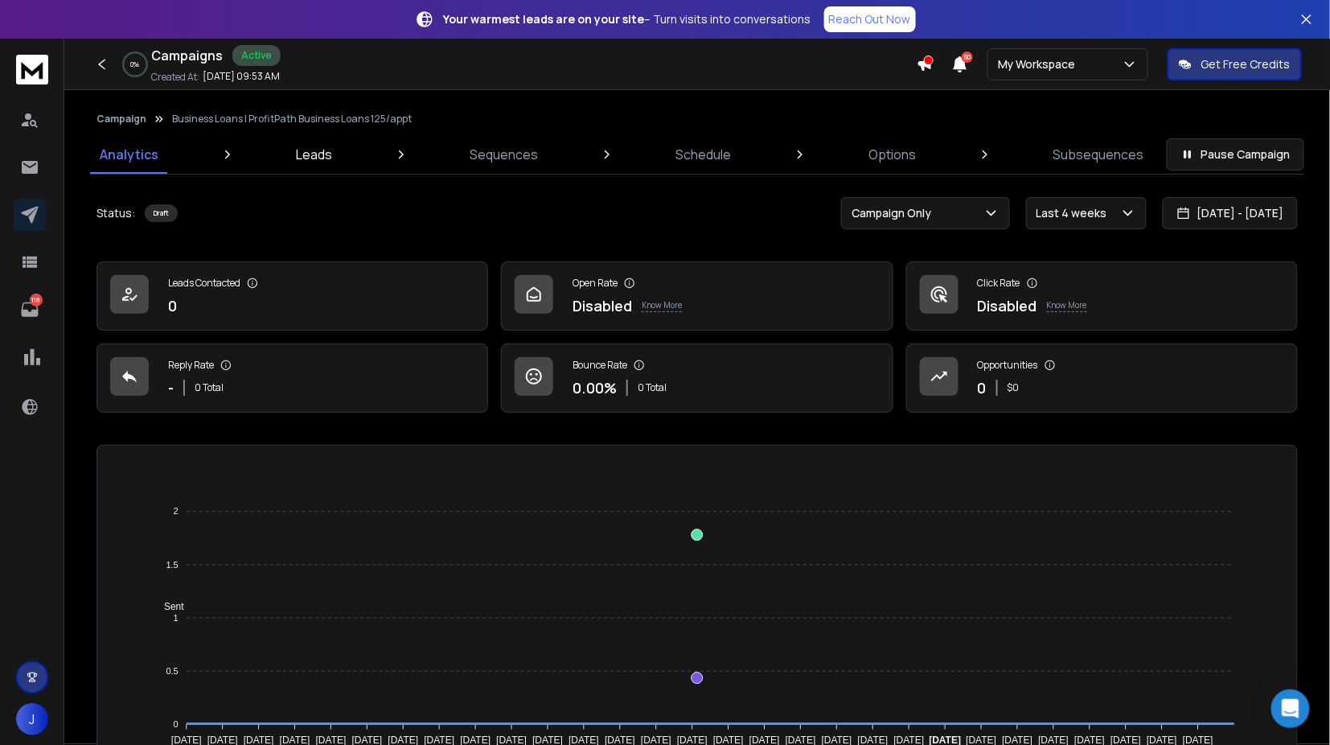
click at [312, 158] on p "Leads" at bounding box center [314, 154] width 36 height 19
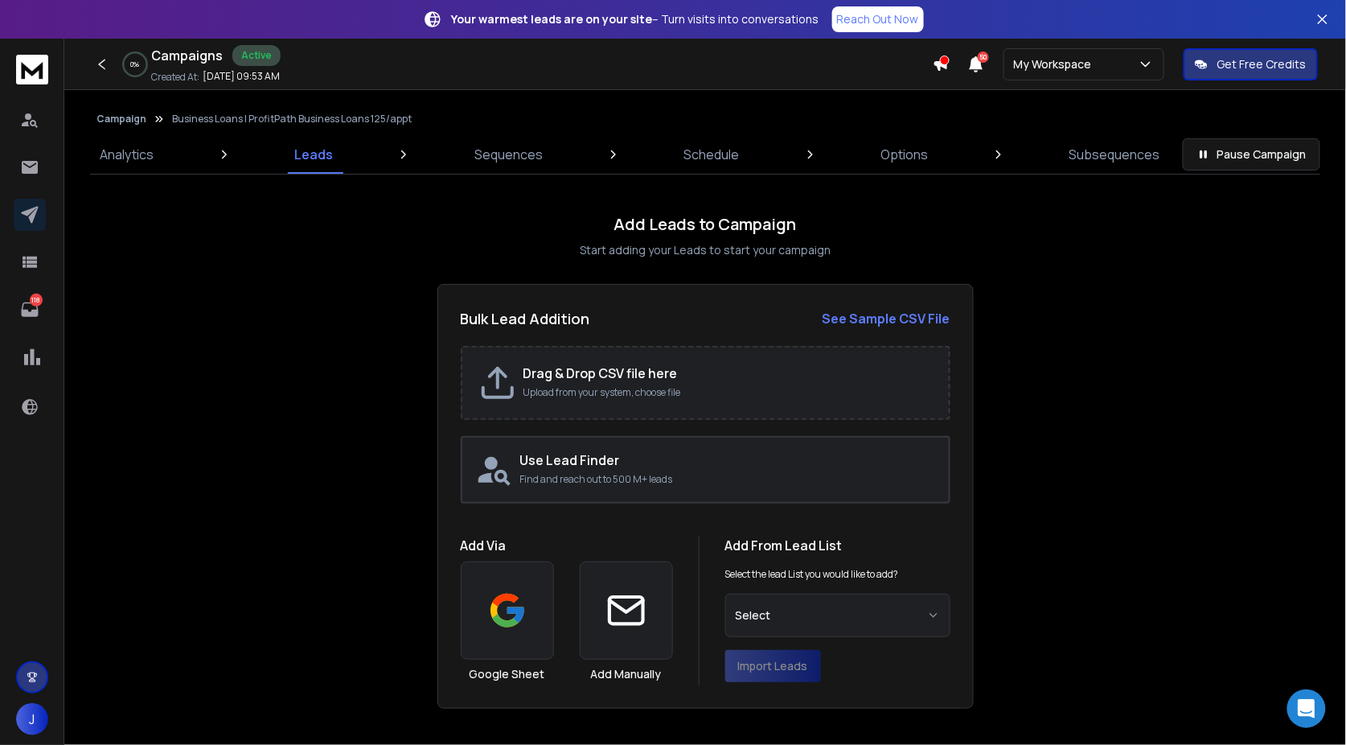
click at [654, 388] on p "Upload from your system, choose file" at bounding box center [727, 392] width 409 height 13
type input "**********"
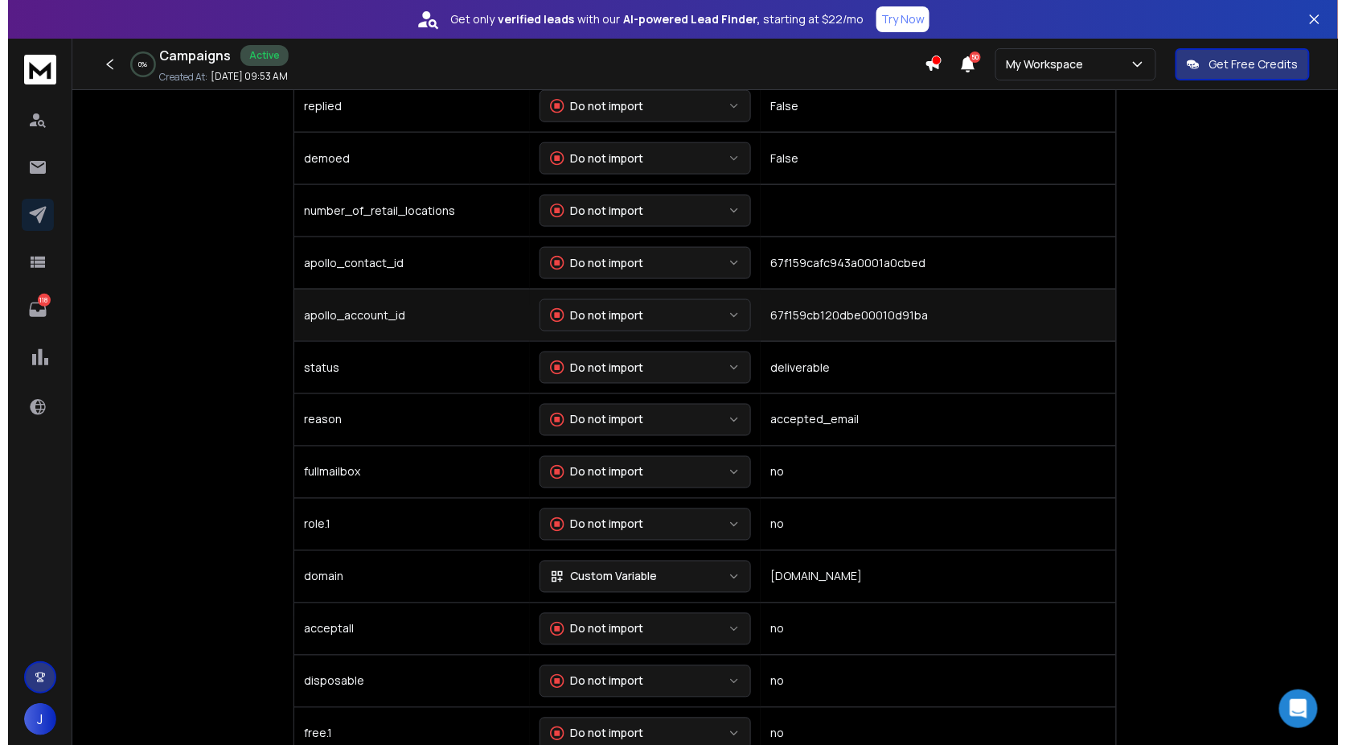
scroll to position [3002, 0]
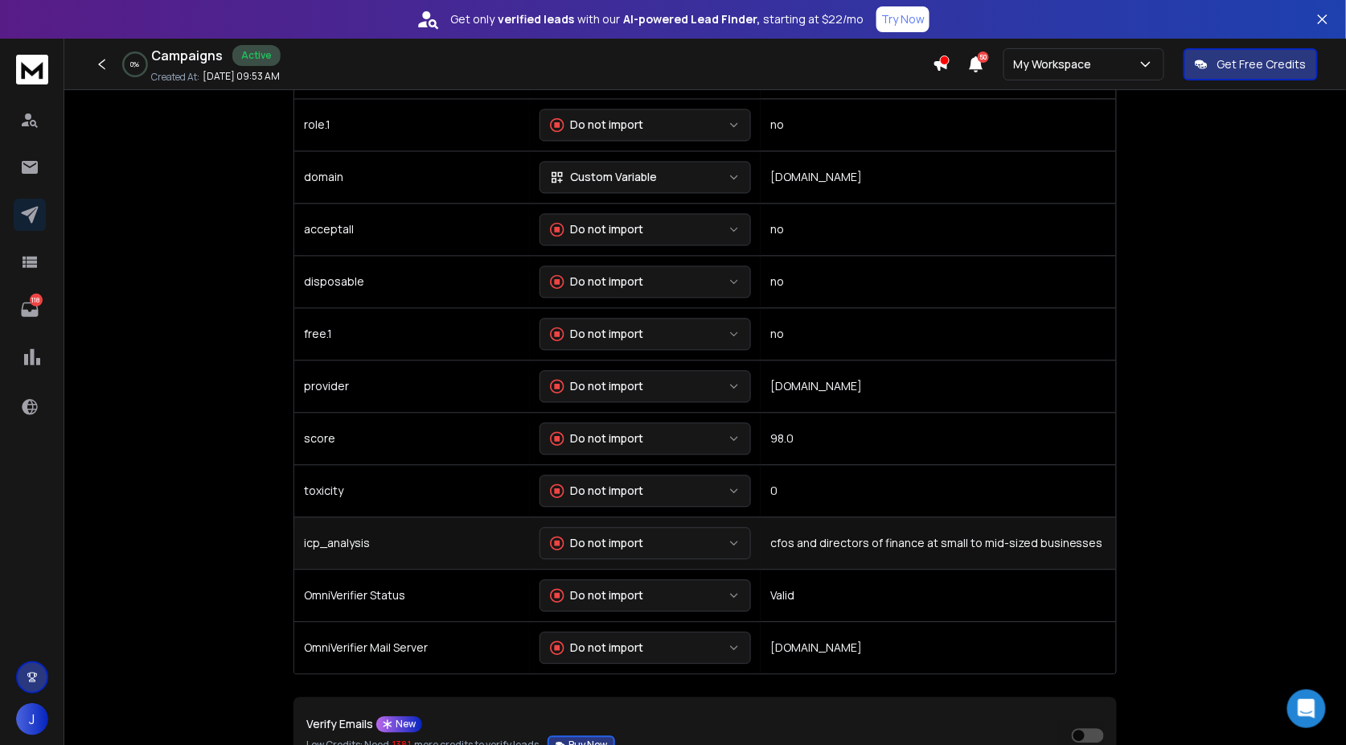
click at [626, 536] on div "Do not import" at bounding box center [597, 544] width 94 height 16
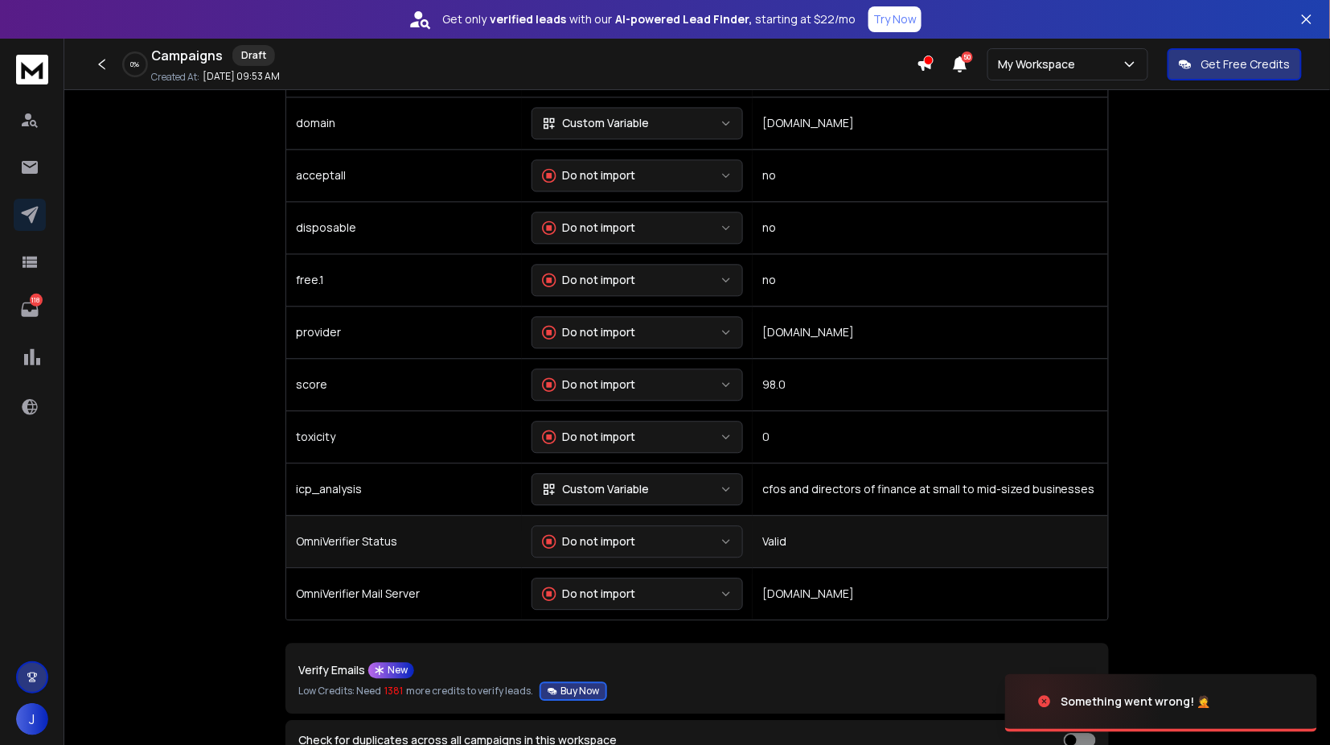
scroll to position [3170, 0]
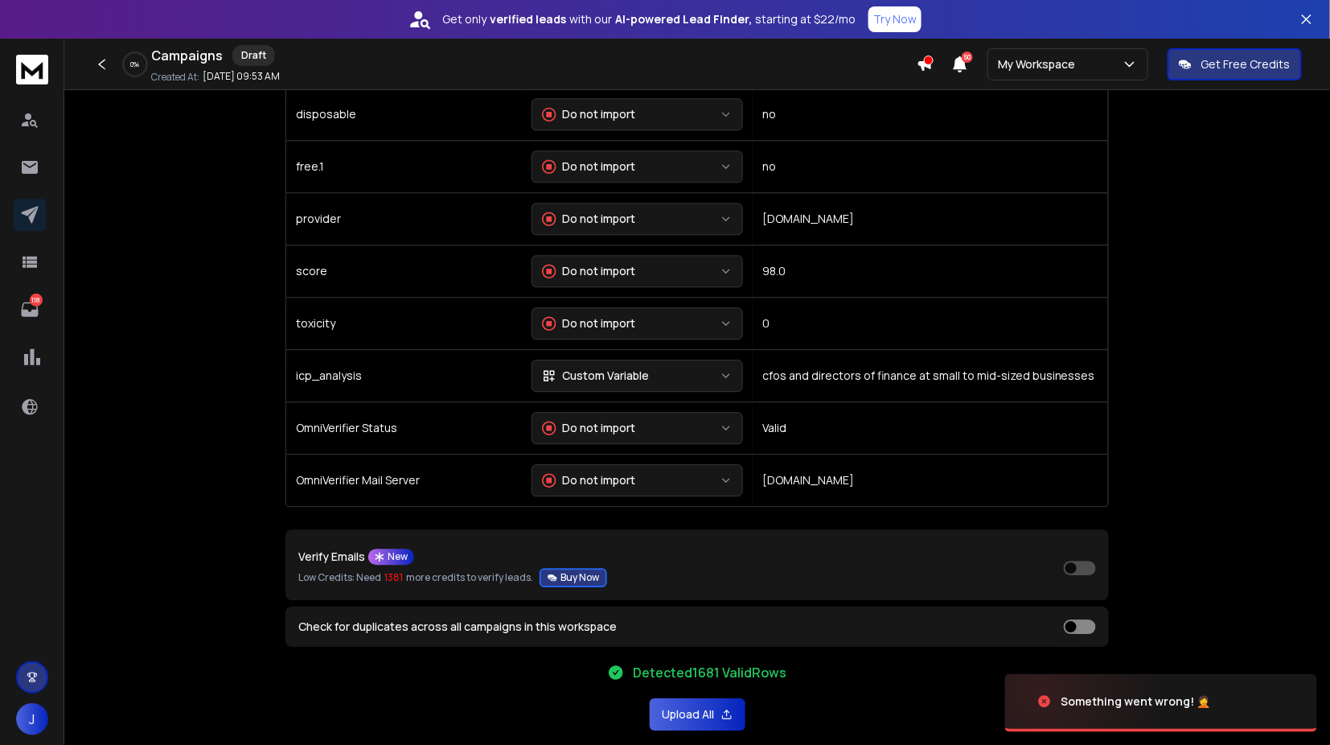
click at [700, 700] on button "Upload All" at bounding box center [698, 714] width 96 height 32
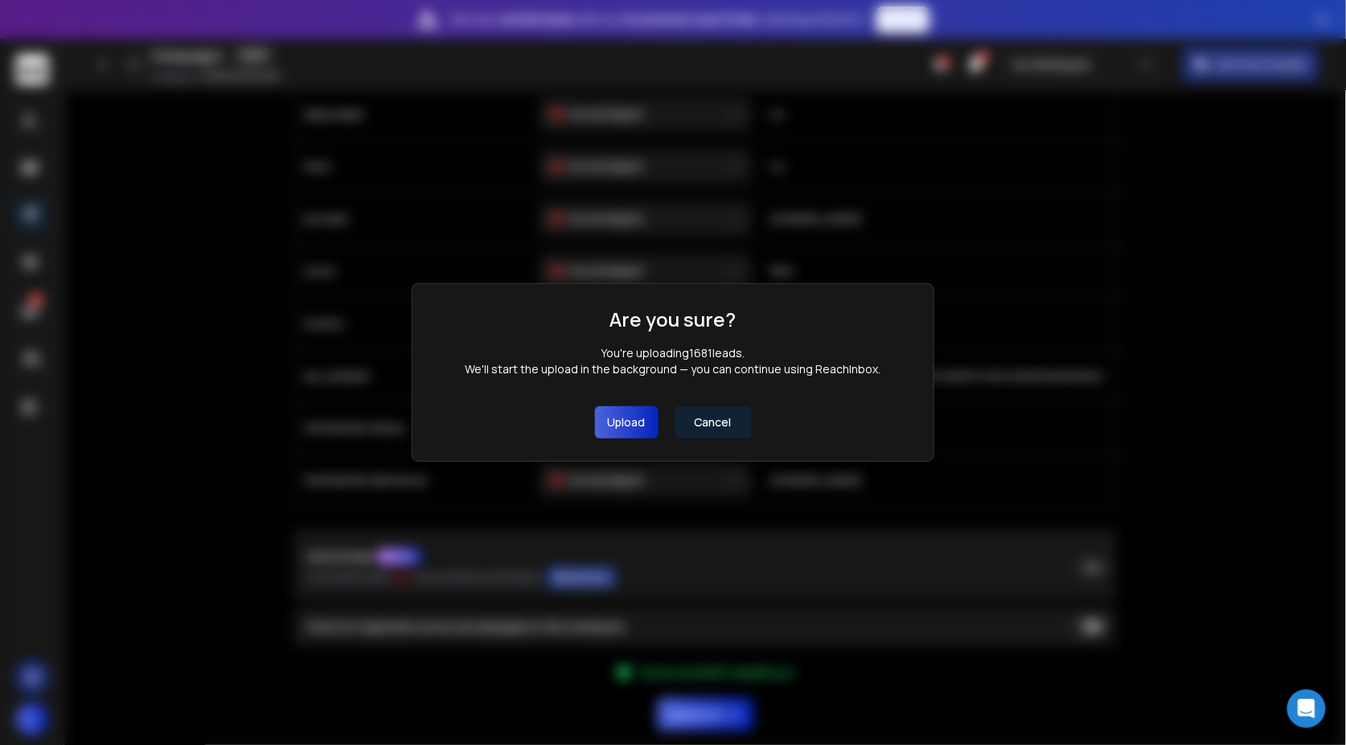
click at [618, 418] on button "Upload" at bounding box center [627, 422] width 64 height 32
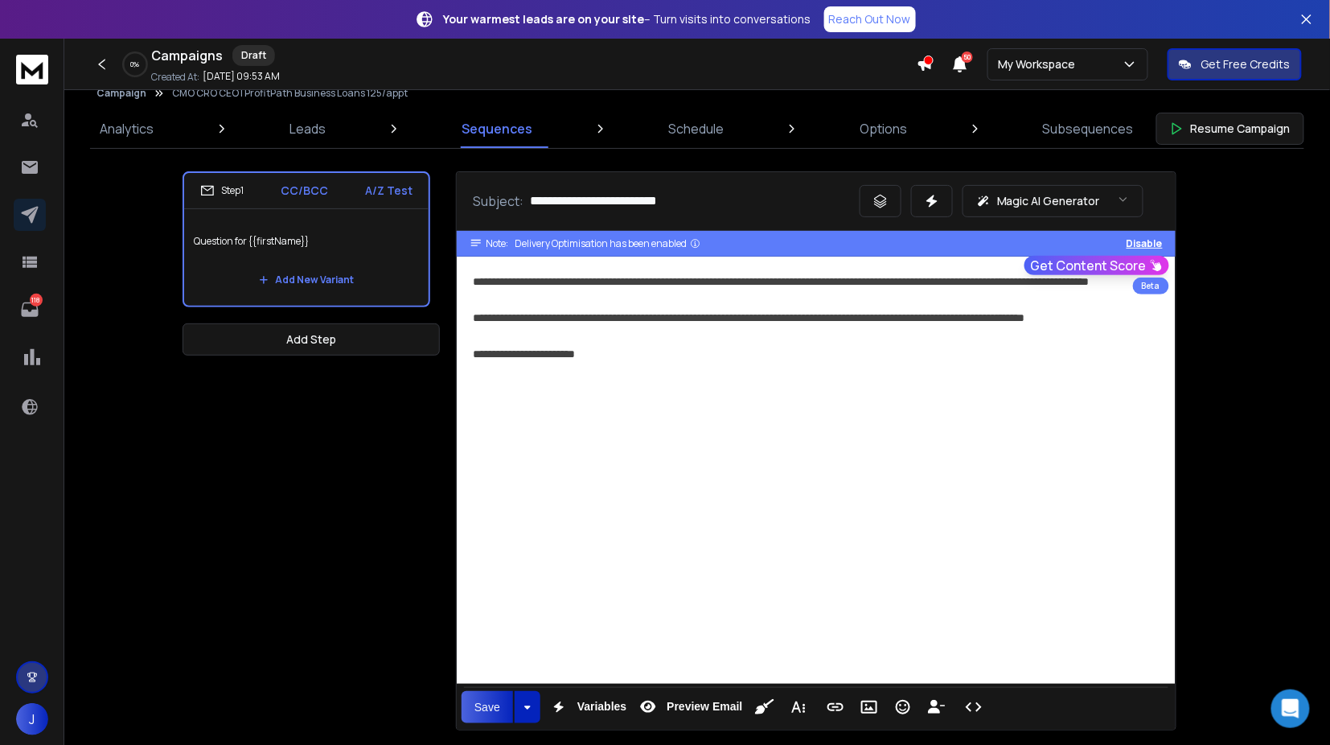
scroll to position [33, 0]
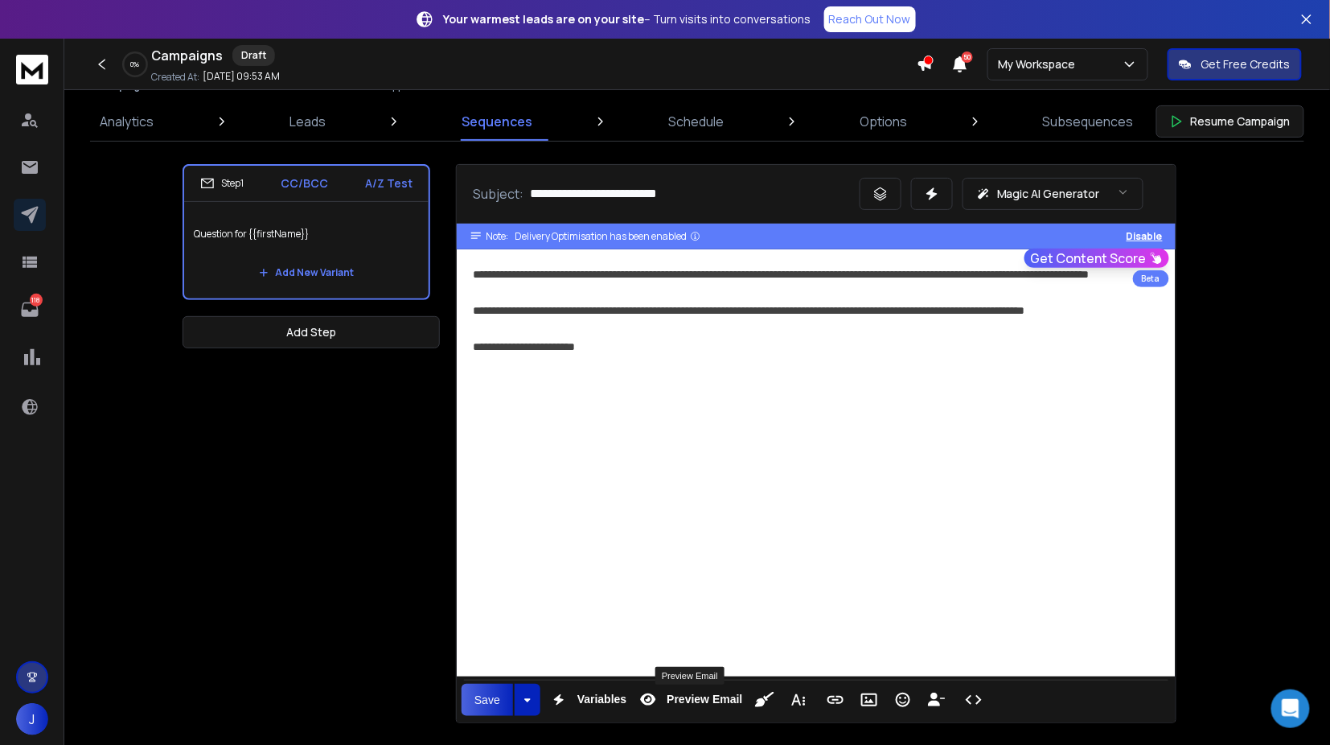
click at [660, 717] on div "Save Save Save as Template Variables Insert Variable Preview Email Preview Emai…" at bounding box center [637, 699] width 355 height 39
click at [670, 701] on span "Preview Email" at bounding box center [704, 699] width 82 height 14
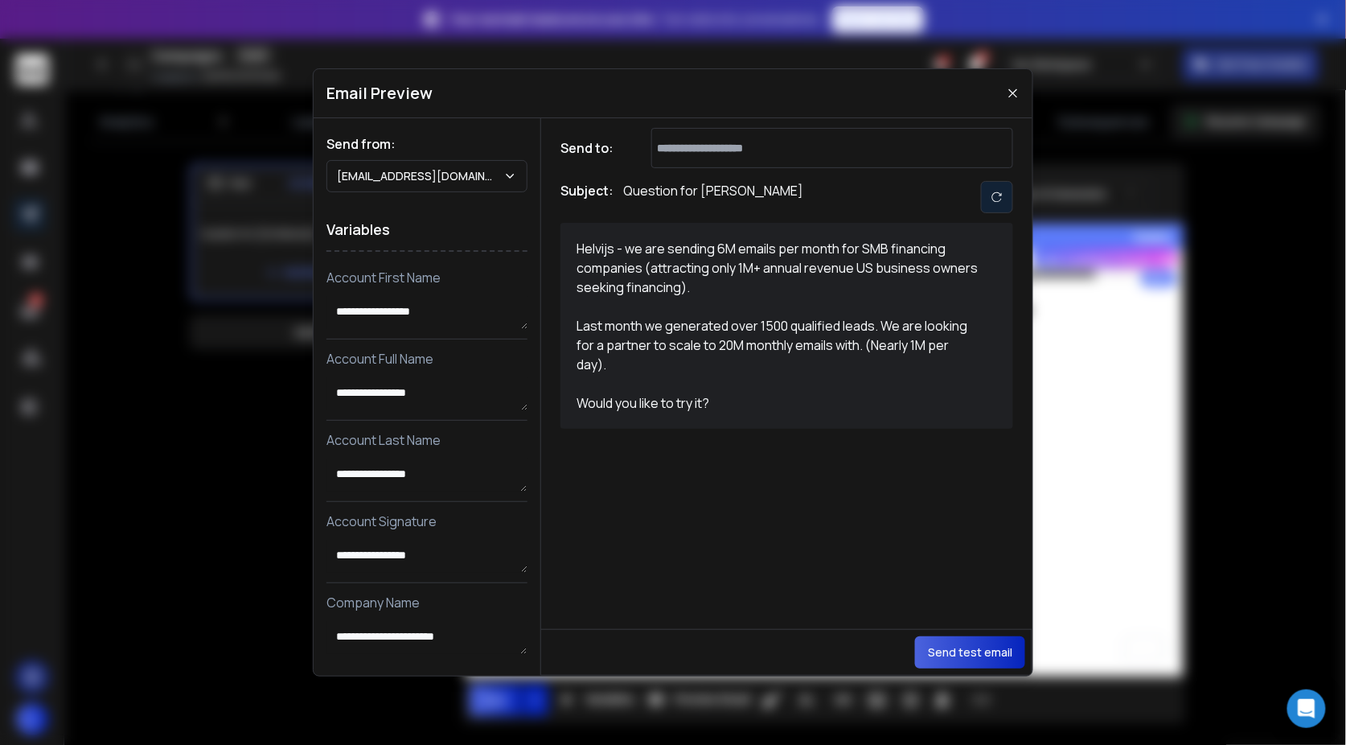
click at [1002, 194] on button at bounding box center [997, 197] width 32 height 32
click at [1005, 190] on button at bounding box center [997, 197] width 32 height 32
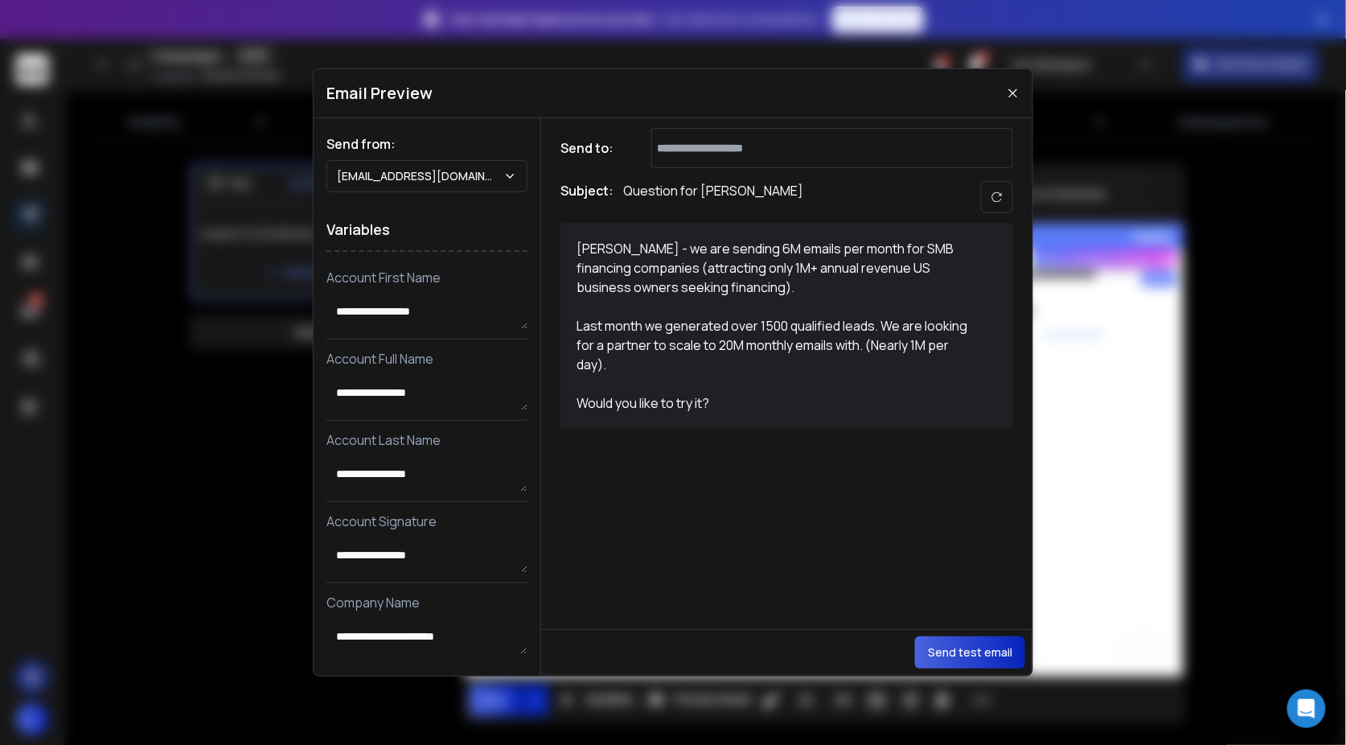
click at [969, 638] on button "Send test email" at bounding box center [970, 652] width 110 height 32
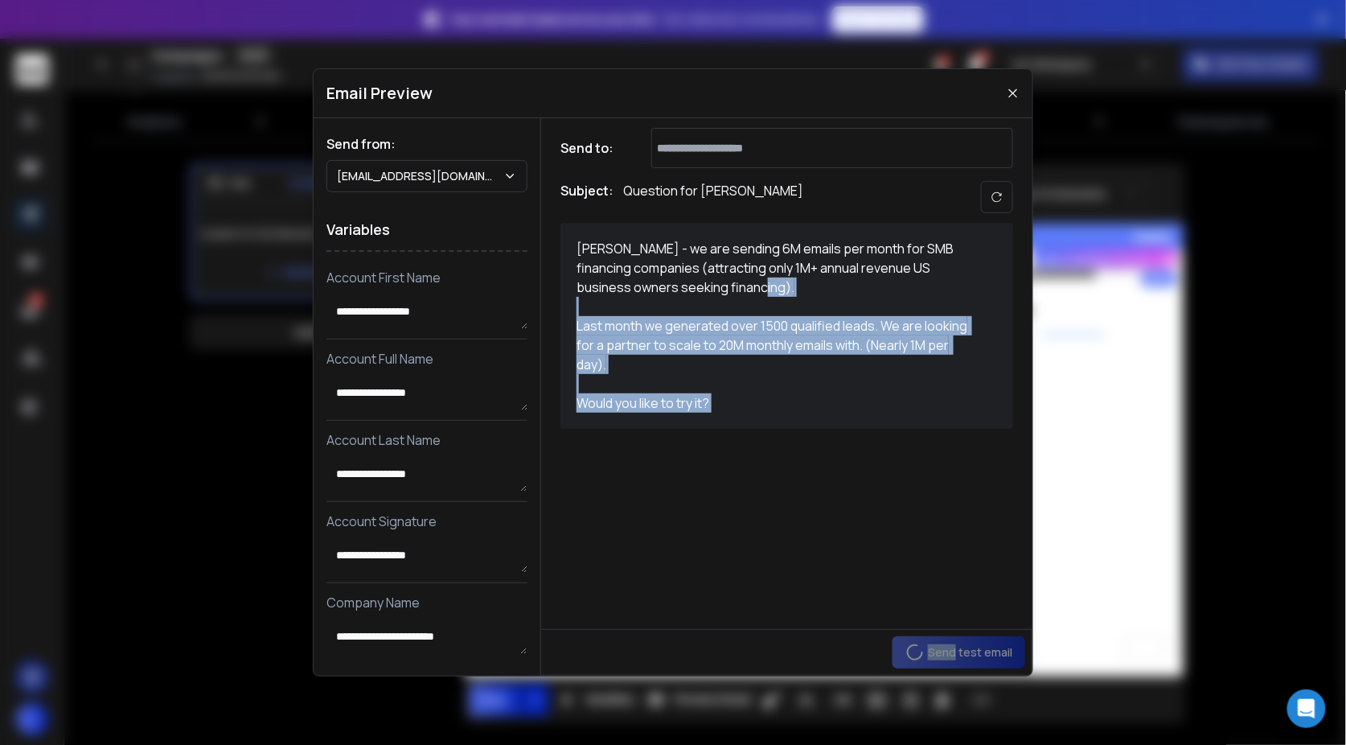
drag, startPoint x: 969, startPoint y: 638, endPoint x: 1114, endPoint y: 265, distance: 400.2
click at [1146, 298] on div "**********" at bounding box center [673, 372] width 1346 height 641
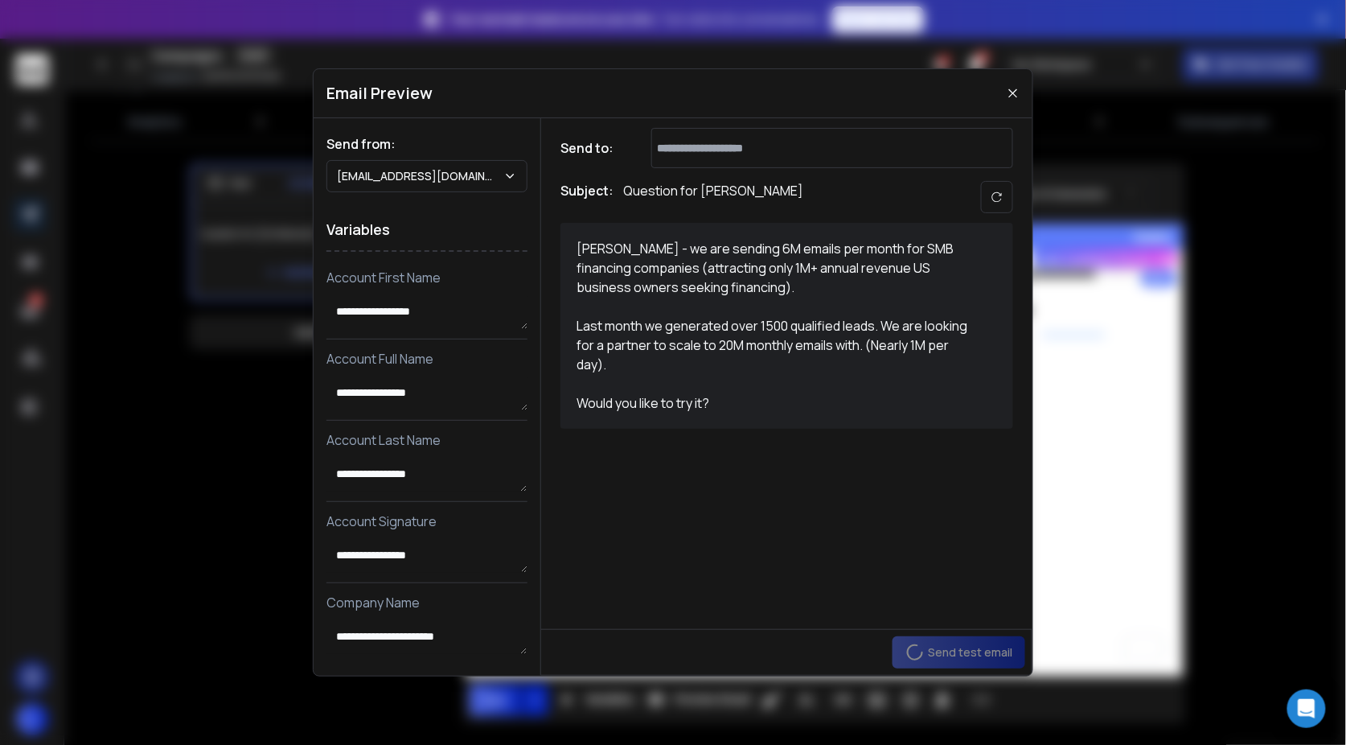
click at [1018, 98] on icon at bounding box center [1013, 93] width 13 height 13
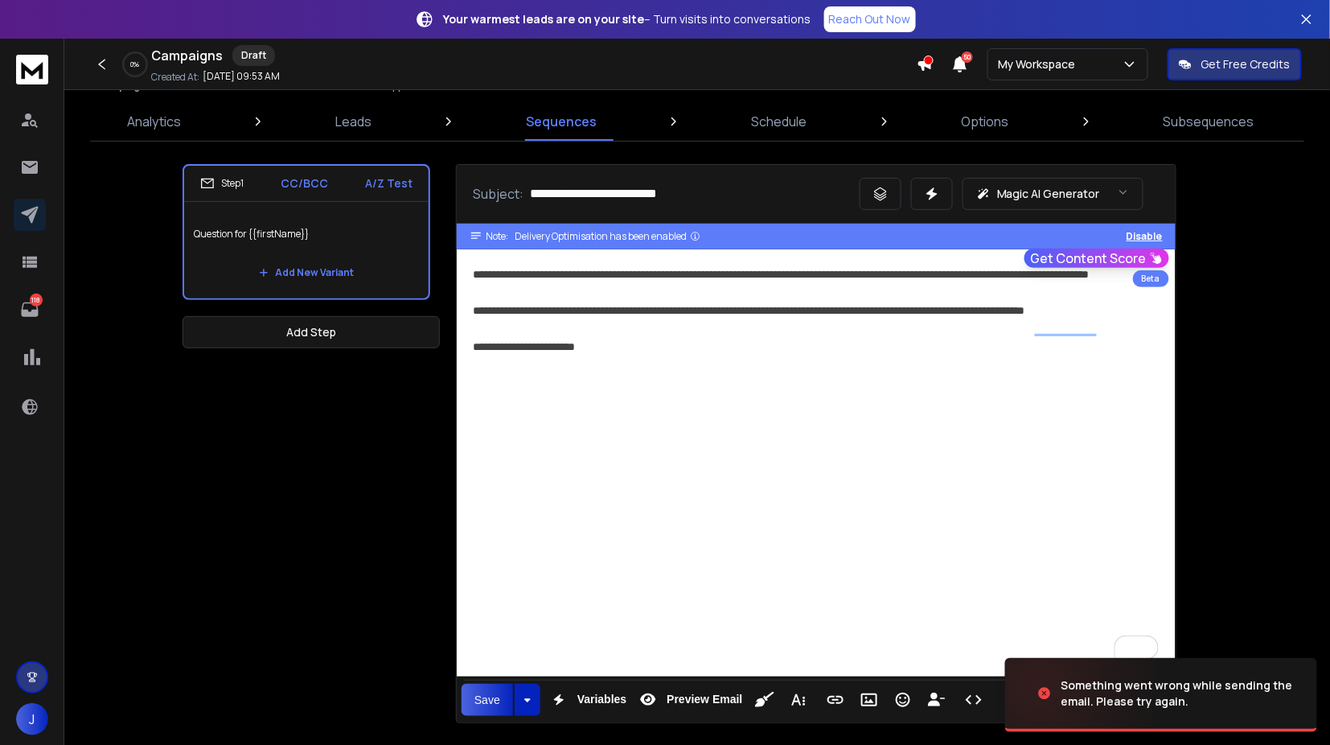
click at [921, 109] on div "Analytics Leads Sequences Schedule Options Subsequences" at bounding box center [690, 121] width 1201 height 39
click at [963, 117] on p "Options" at bounding box center [985, 121] width 47 height 19
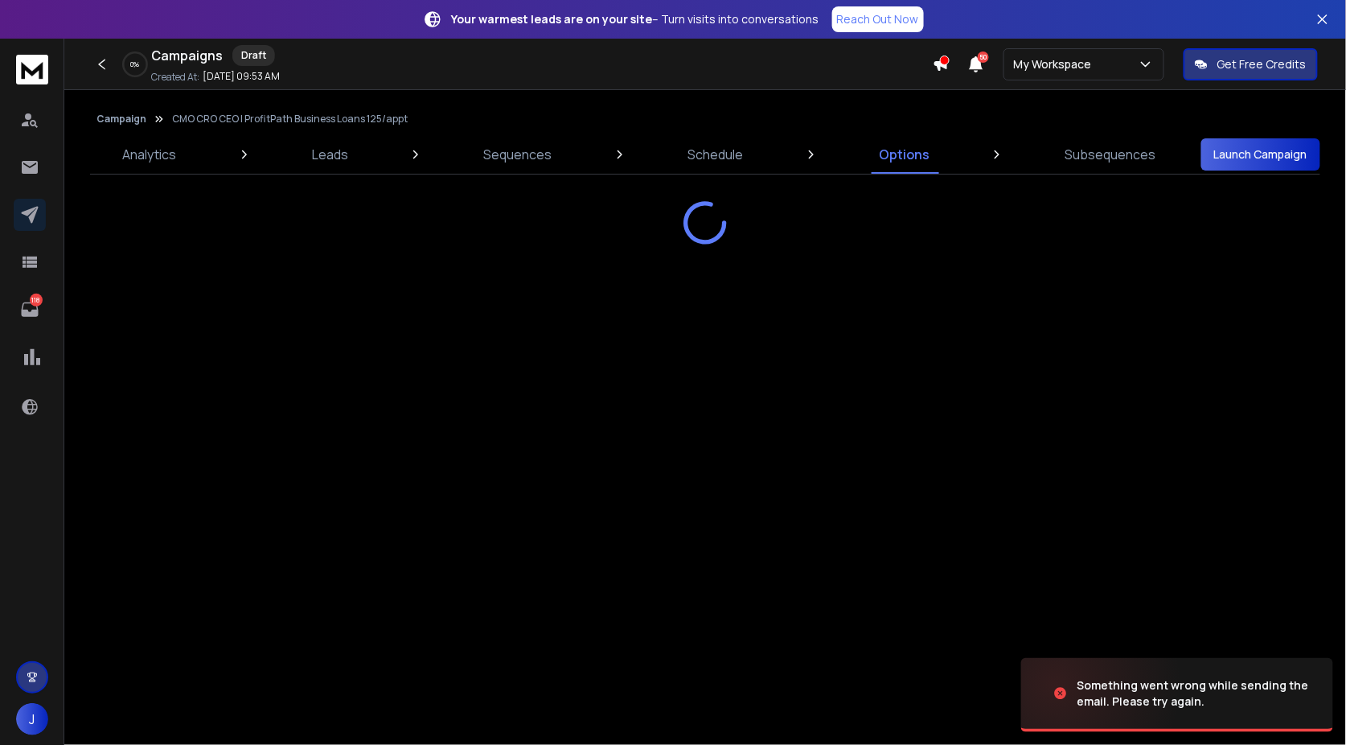
select select "*"
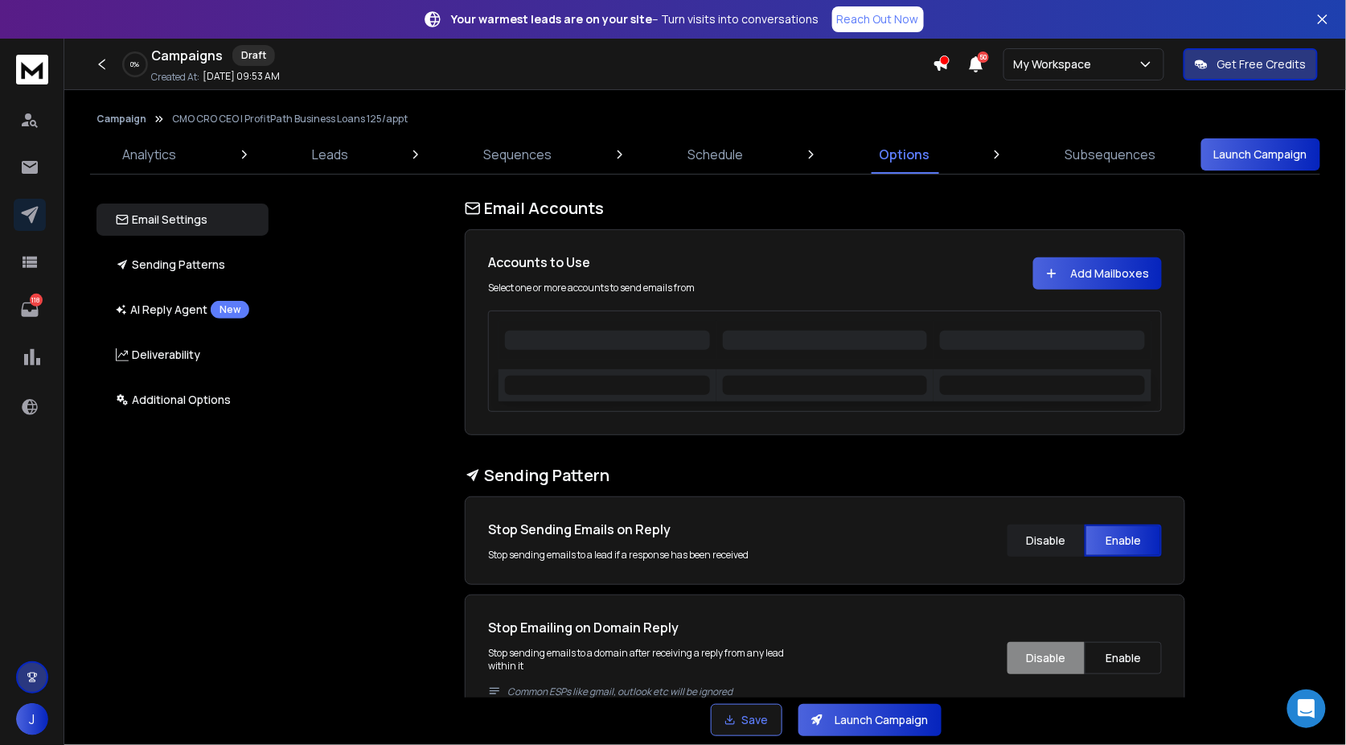
click at [1072, 267] on button "Add Mailboxes" at bounding box center [1097, 273] width 129 height 32
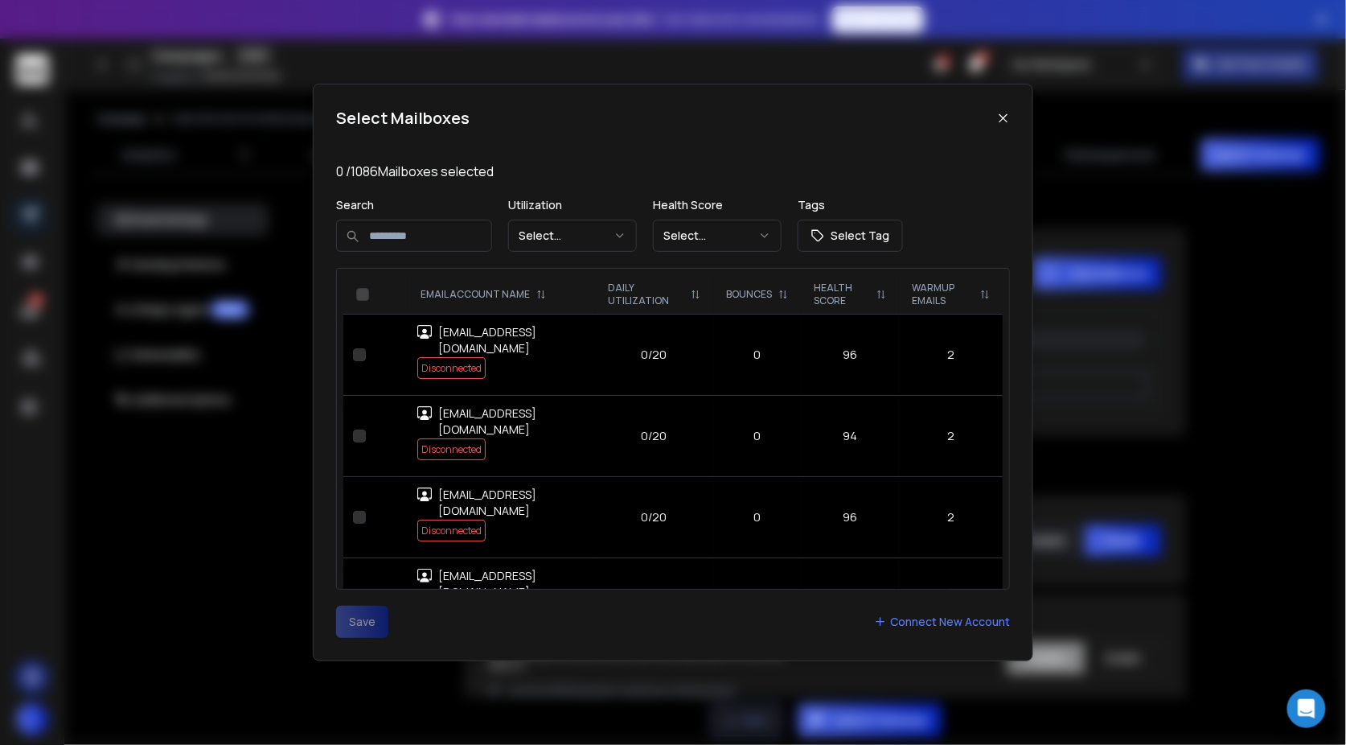
click at [363, 297] on button "button" at bounding box center [362, 294] width 13 height 13
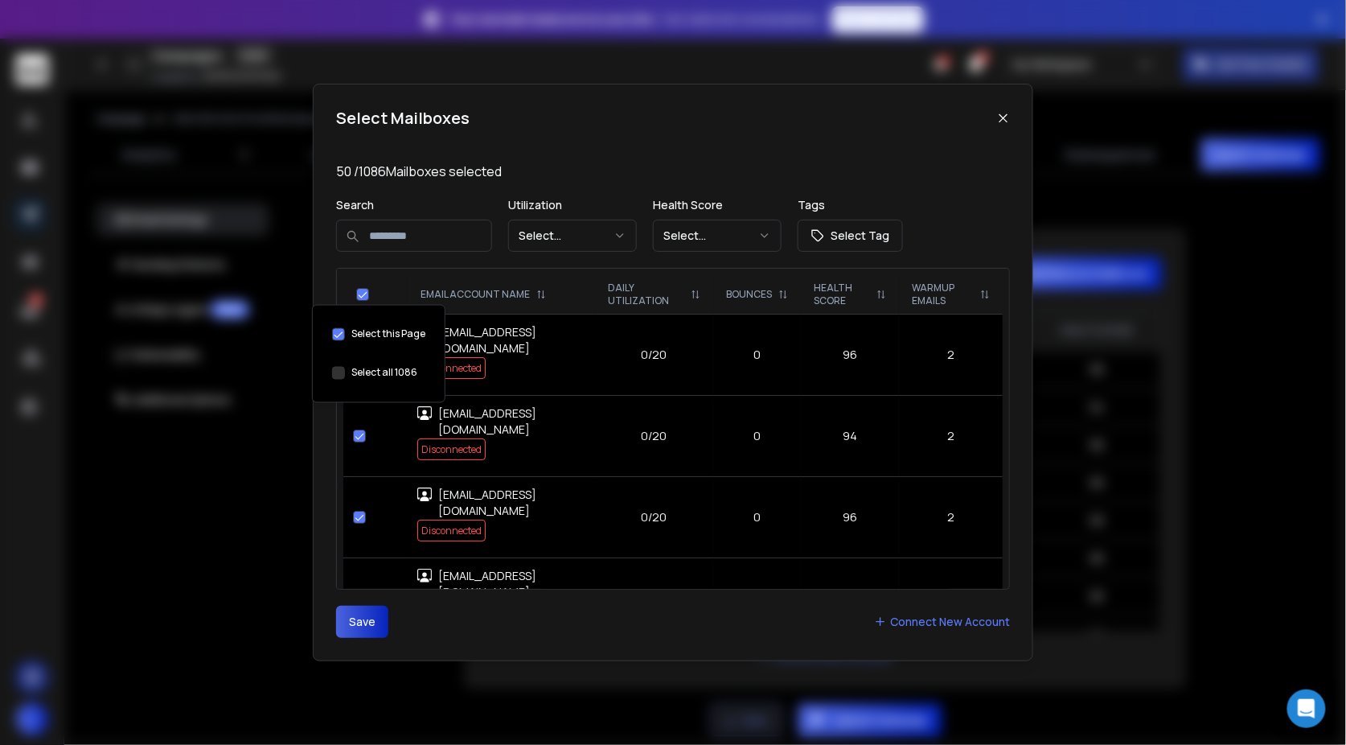
click at [334, 377] on button "Select this Page" at bounding box center [338, 373] width 13 height 13
click at [371, 631] on button "Save" at bounding box center [362, 621] width 52 height 32
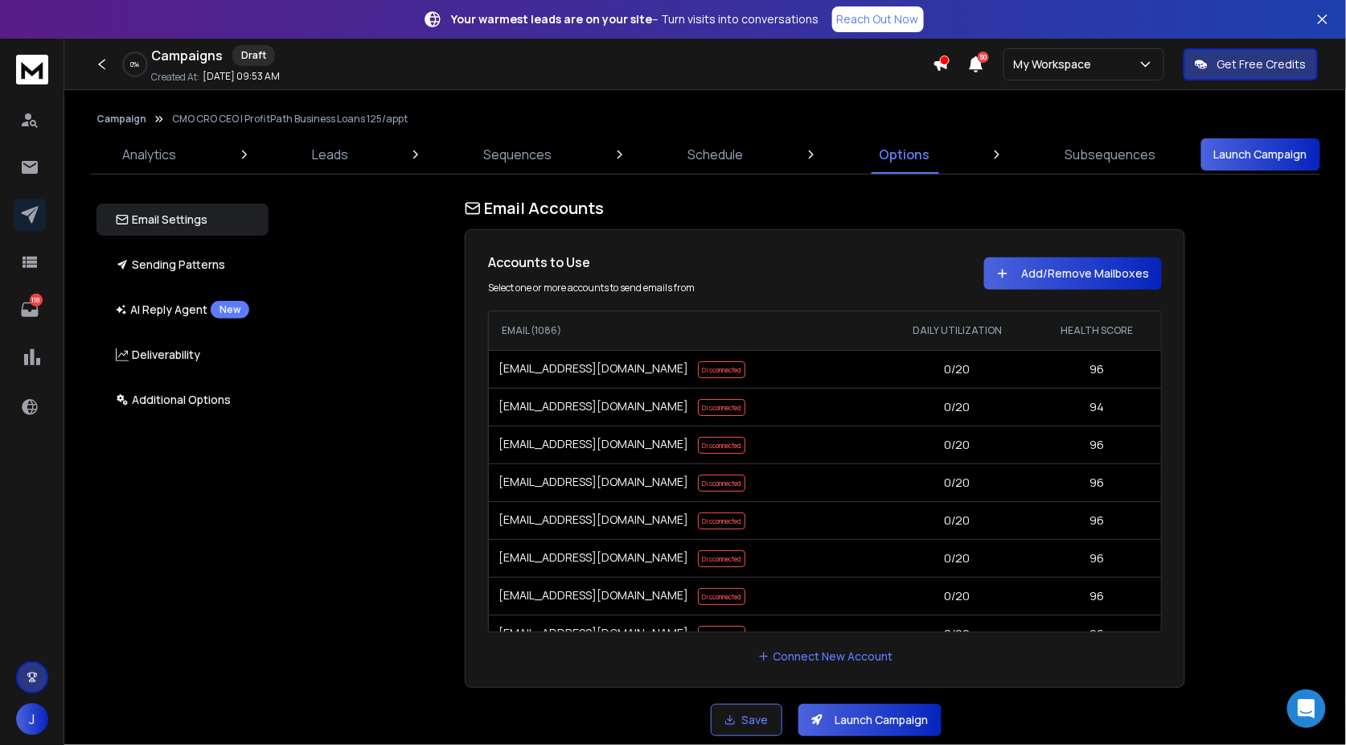
click at [834, 719] on button "Launch Campaign" at bounding box center [869, 720] width 143 height 32
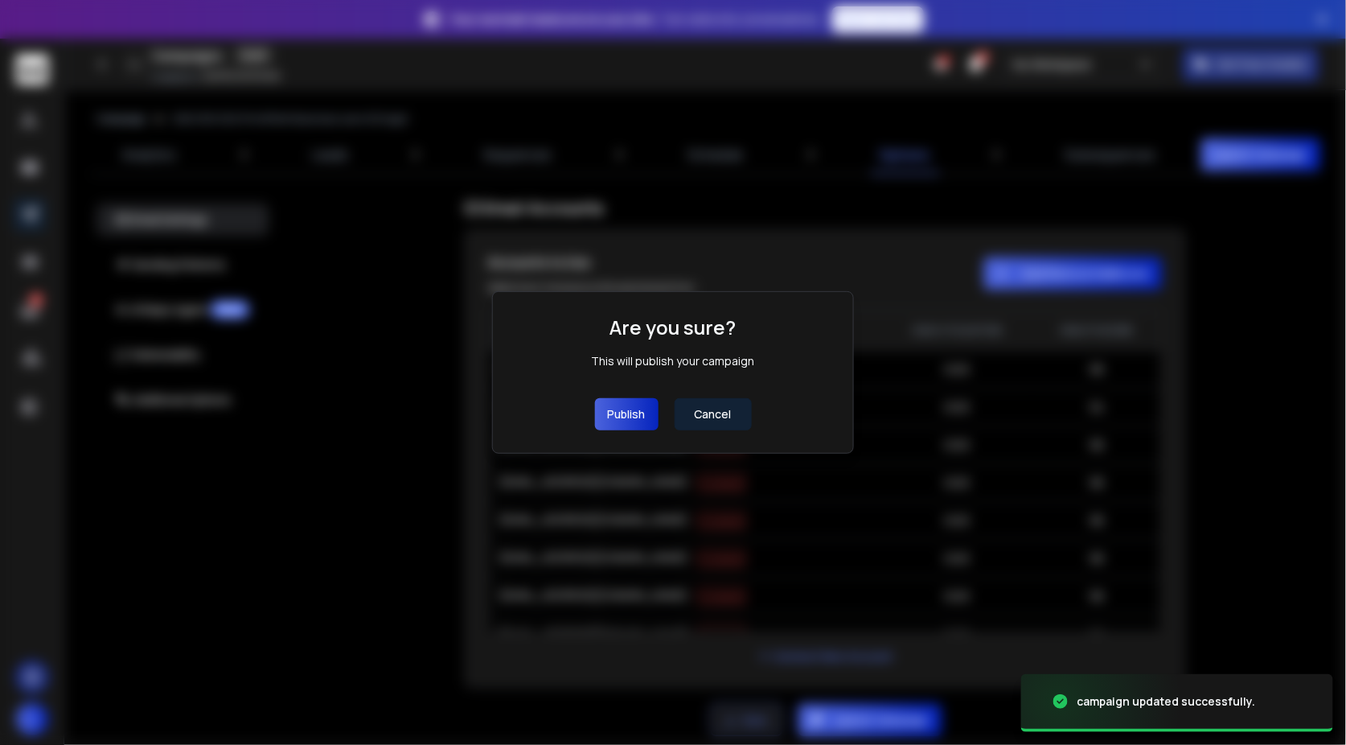
click at [641, 415] on button "Publish" at bounding box center [627, 414] width 64 height 32
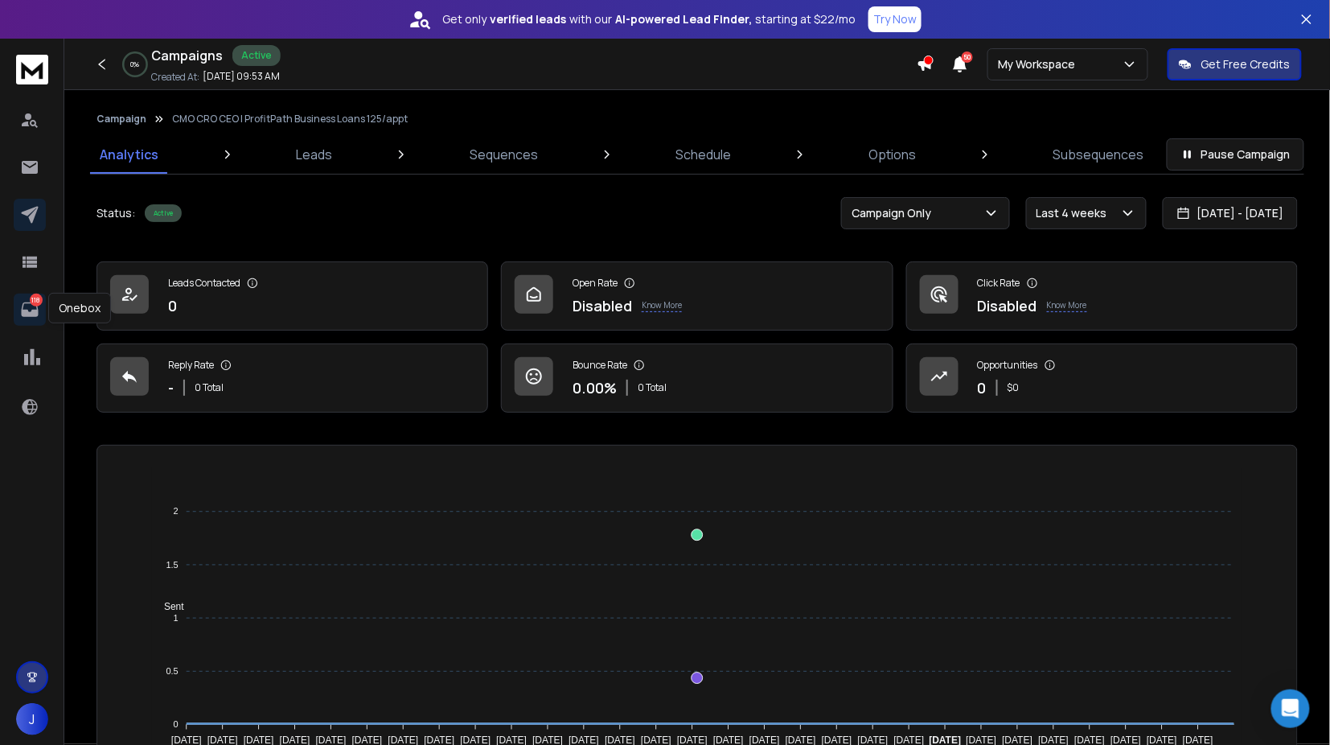
click at [43, 304] on link "118" at bounding box center [30, 309] width 32 height 32
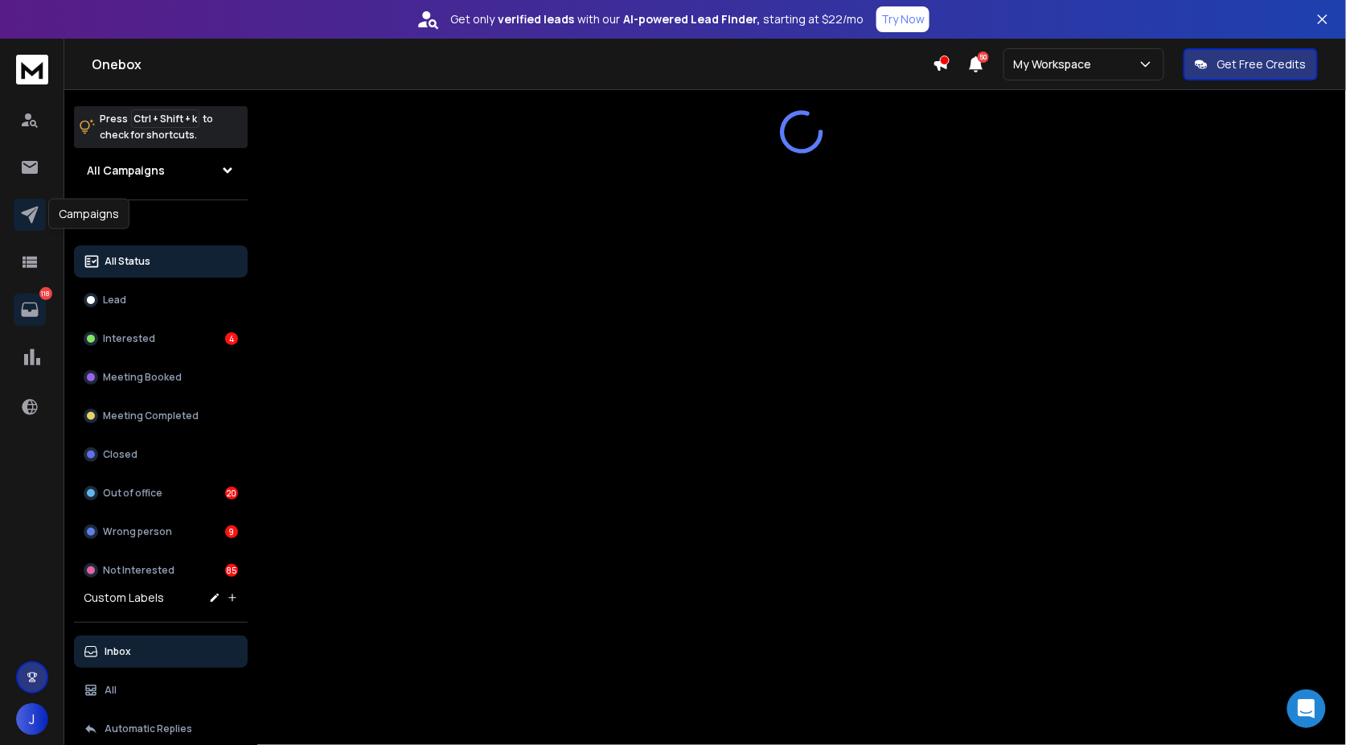
click at [26, 216] on icon at bounding box center [29, 214] width 19 height 19
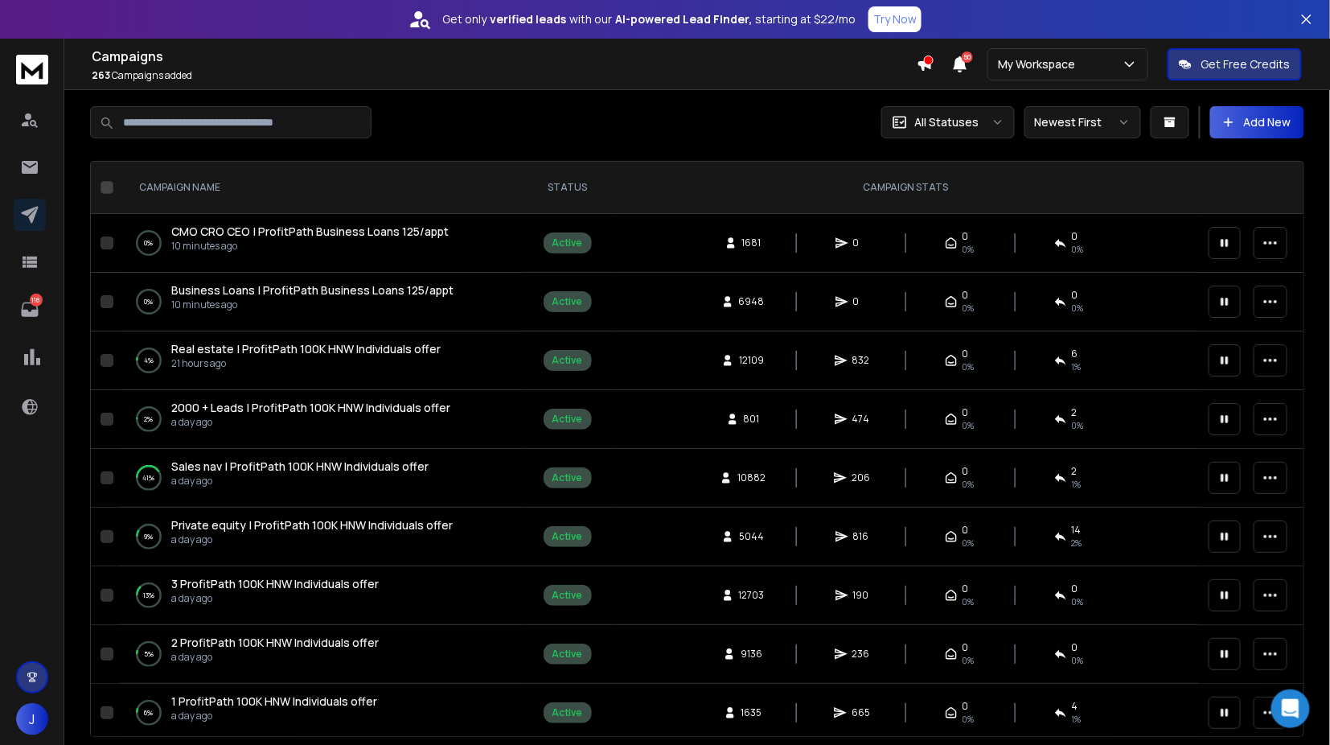
click at [29, 486] on div "118 J" at bounding box center [32, 395] width 64 height 712
click at [314, 293] on span "Business Loans | ProfitPath Business Loans 125/appt" at bounding box center [312, 289] width 282 height 15
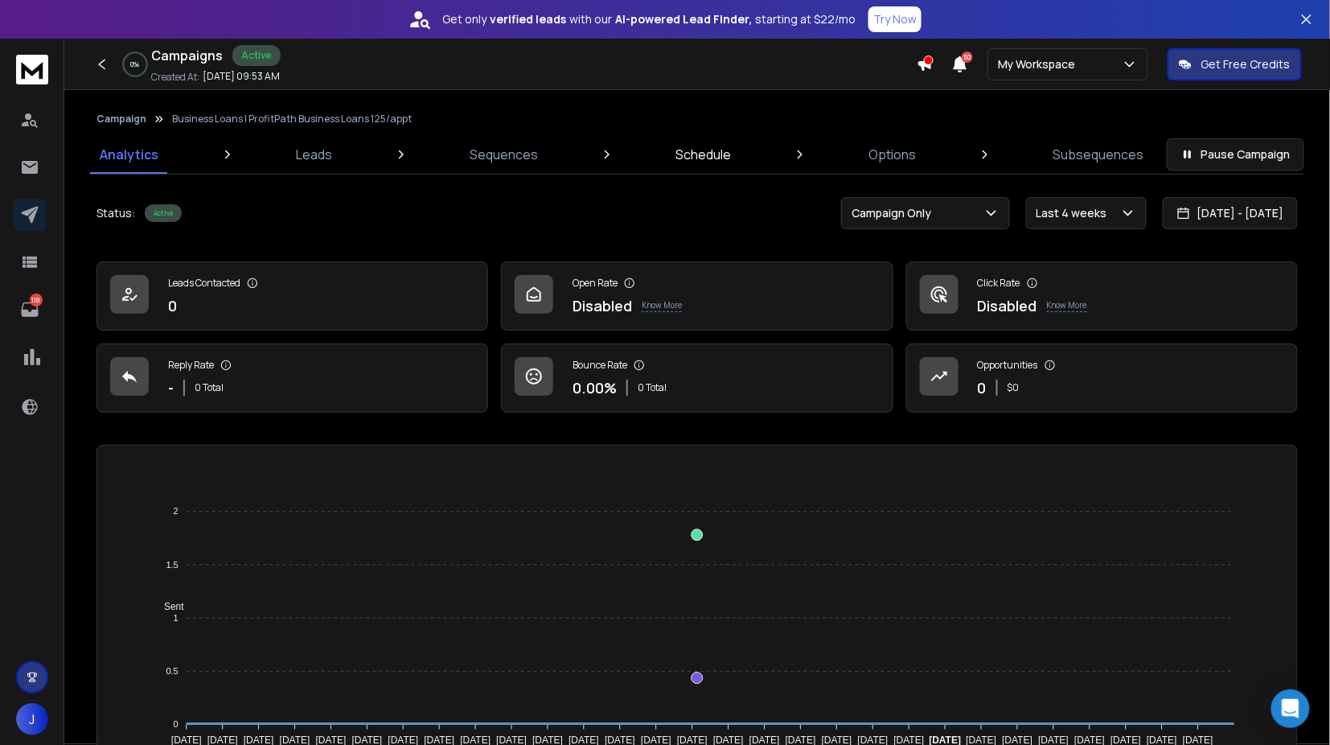
click at [729, 151] on p "Schedule" at bounding box center [702, 154] width 55 height 19
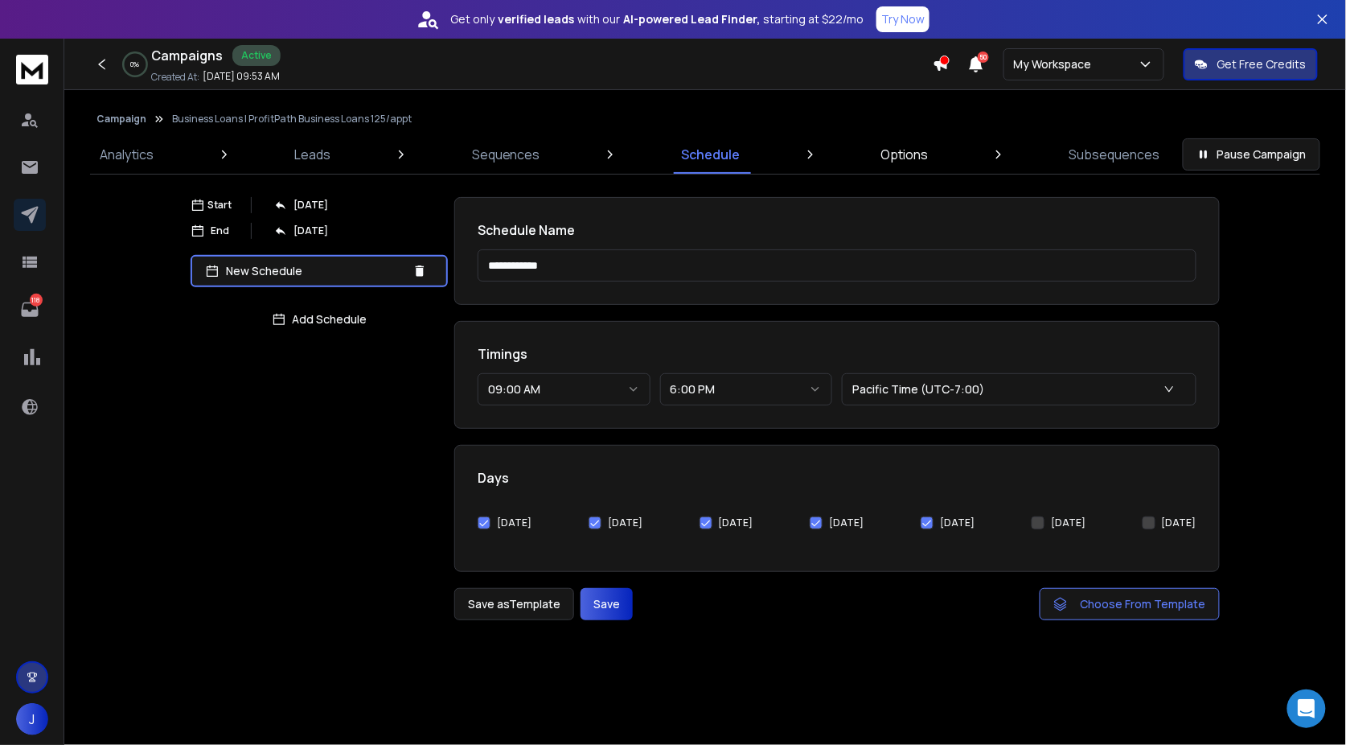
click at [889, 158] on p "Options" at bounding box center [904, 154] width 47 height 19
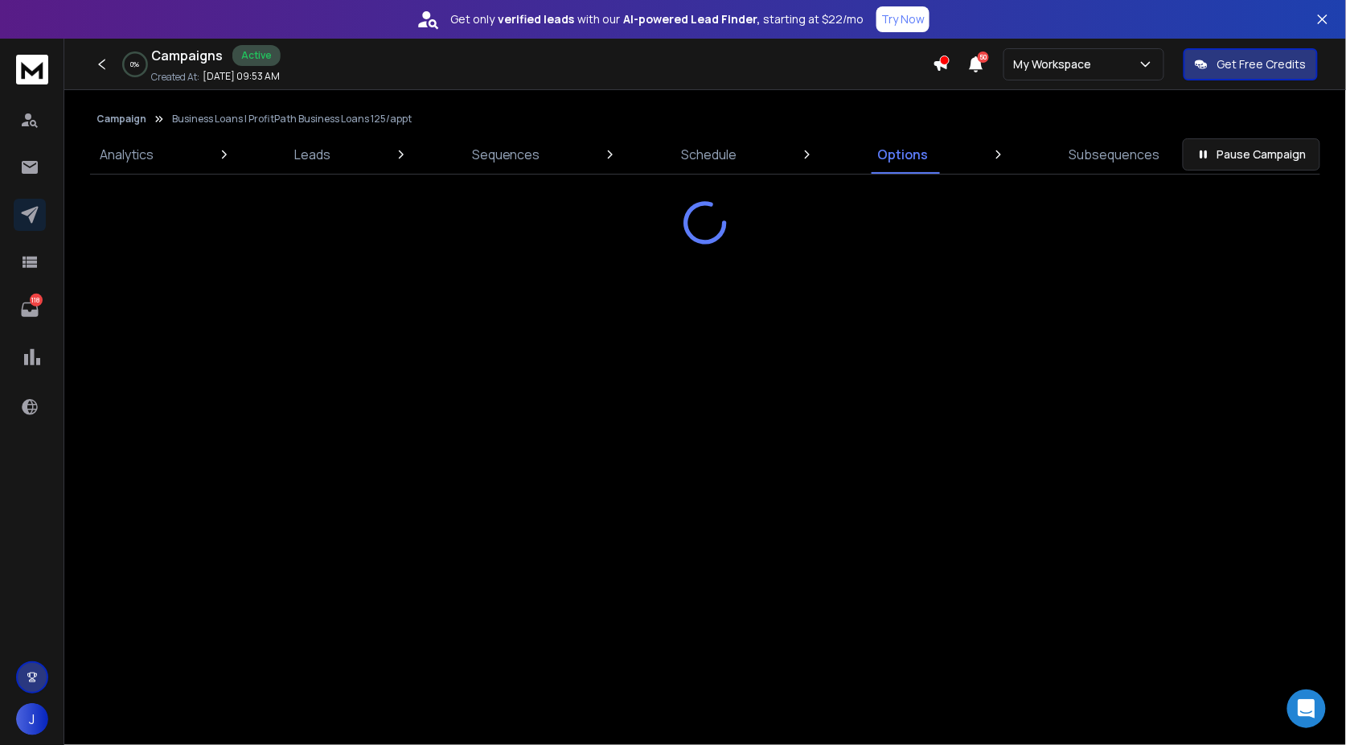
select select "*"
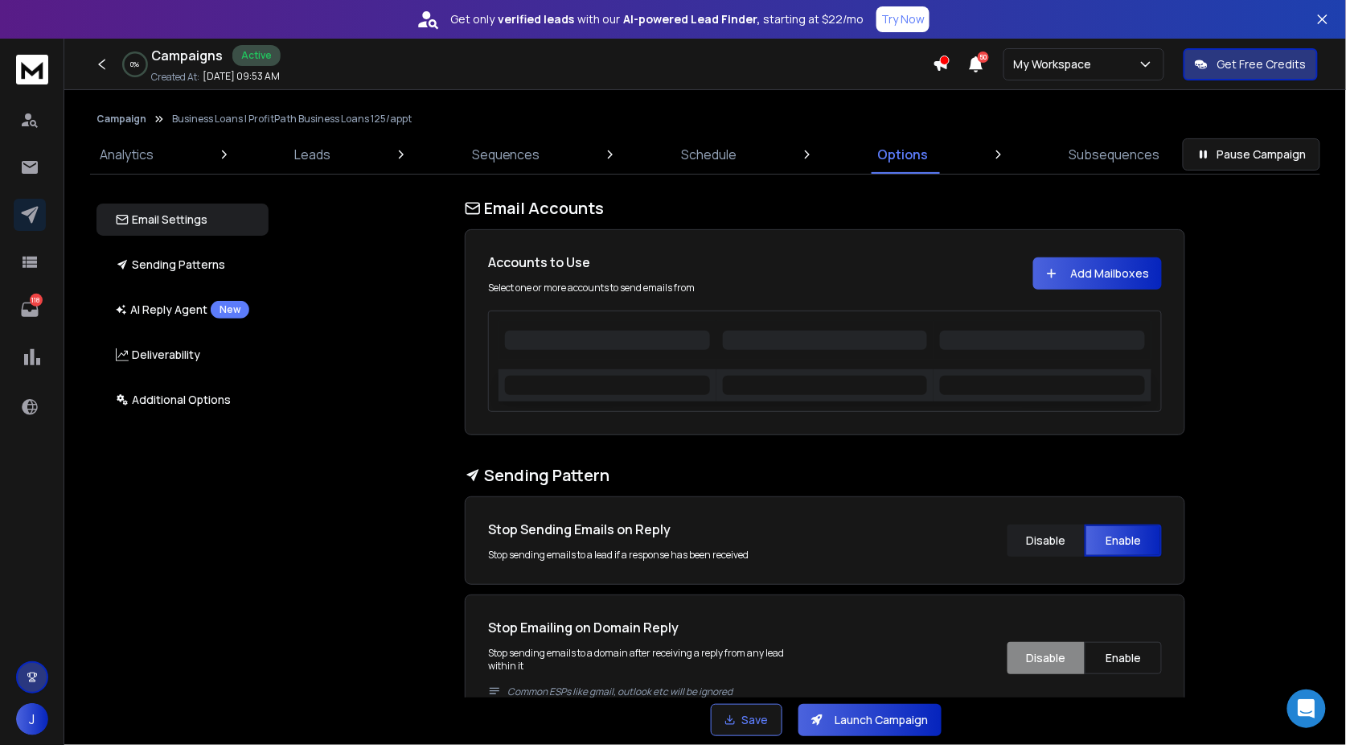
click at [1086, 274] on button "Add Mailboxes" at bounding box center [1097, 273] width 129 height 32
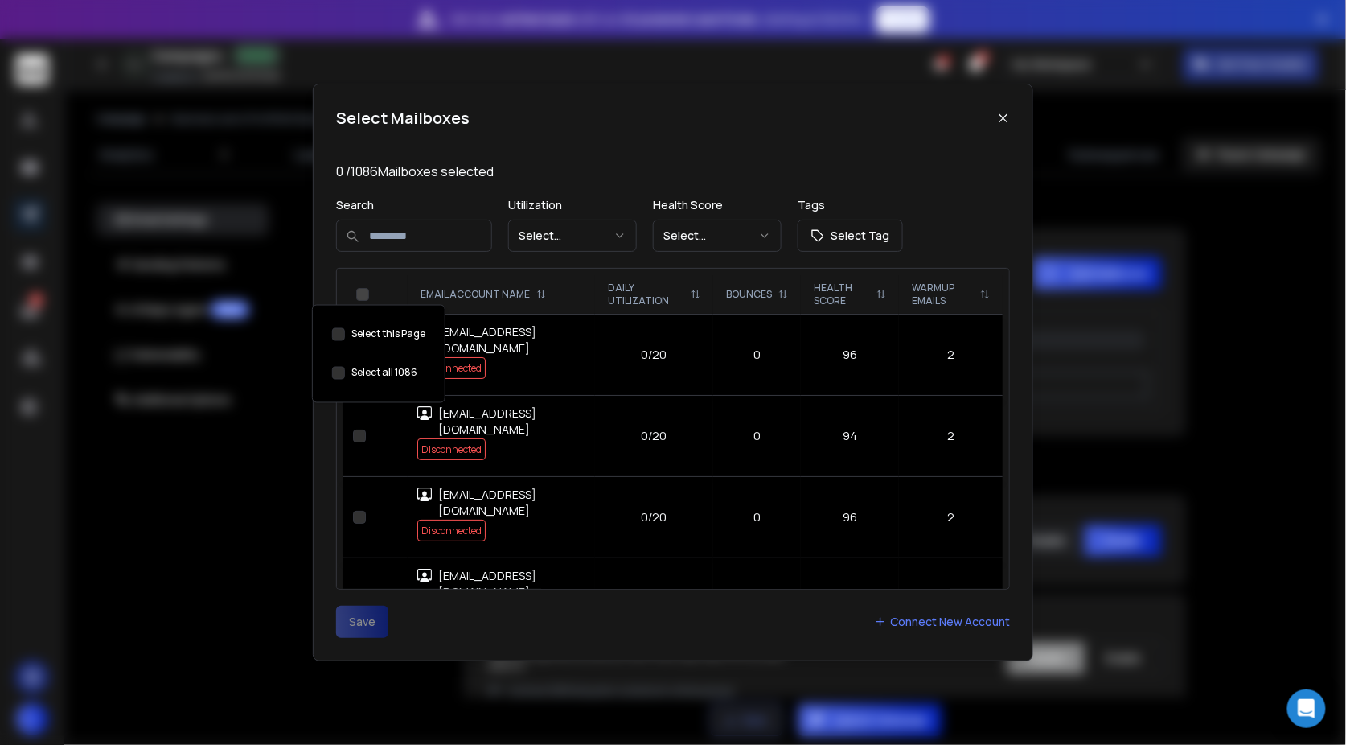
click at [336, 373] on button "Select this Page" at bounding box center [338, 373] width 13 height 13
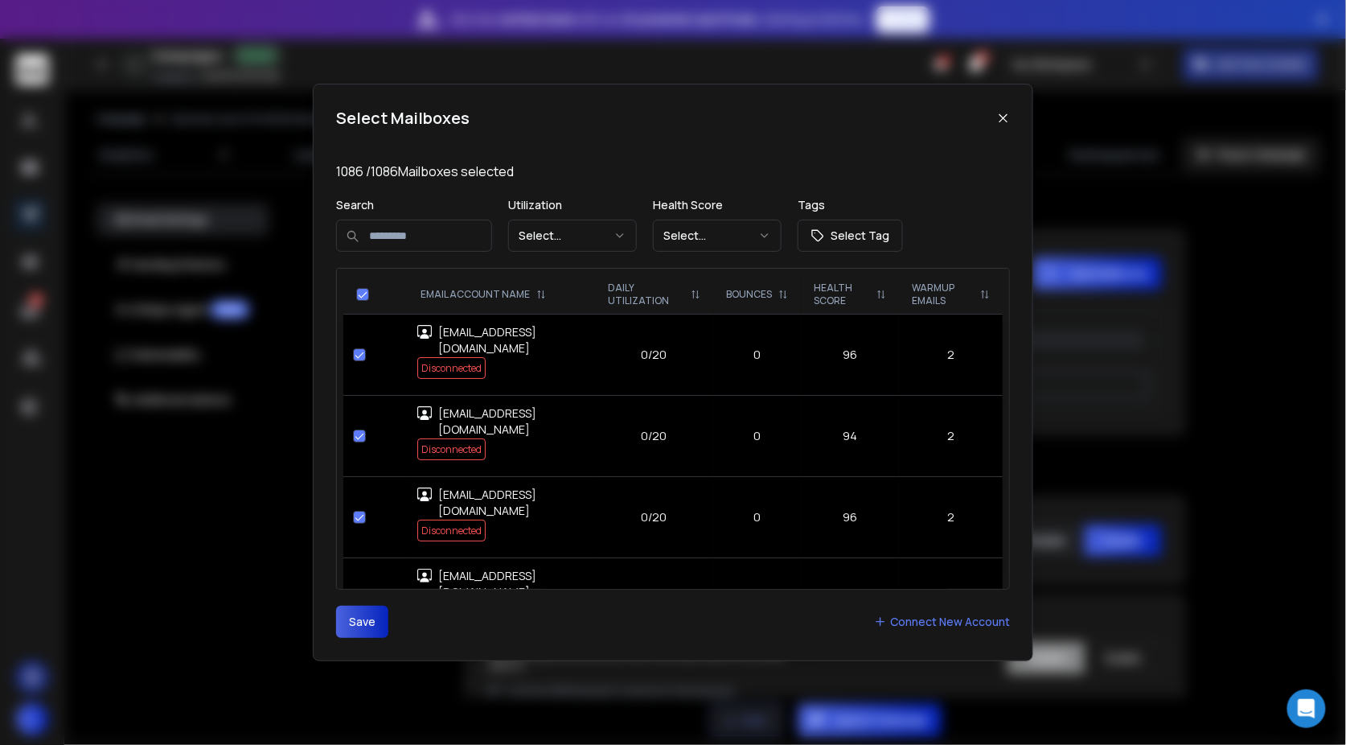
click at [355, 613] on button "Save" at bounding box center [362, 621] width 52 height 32
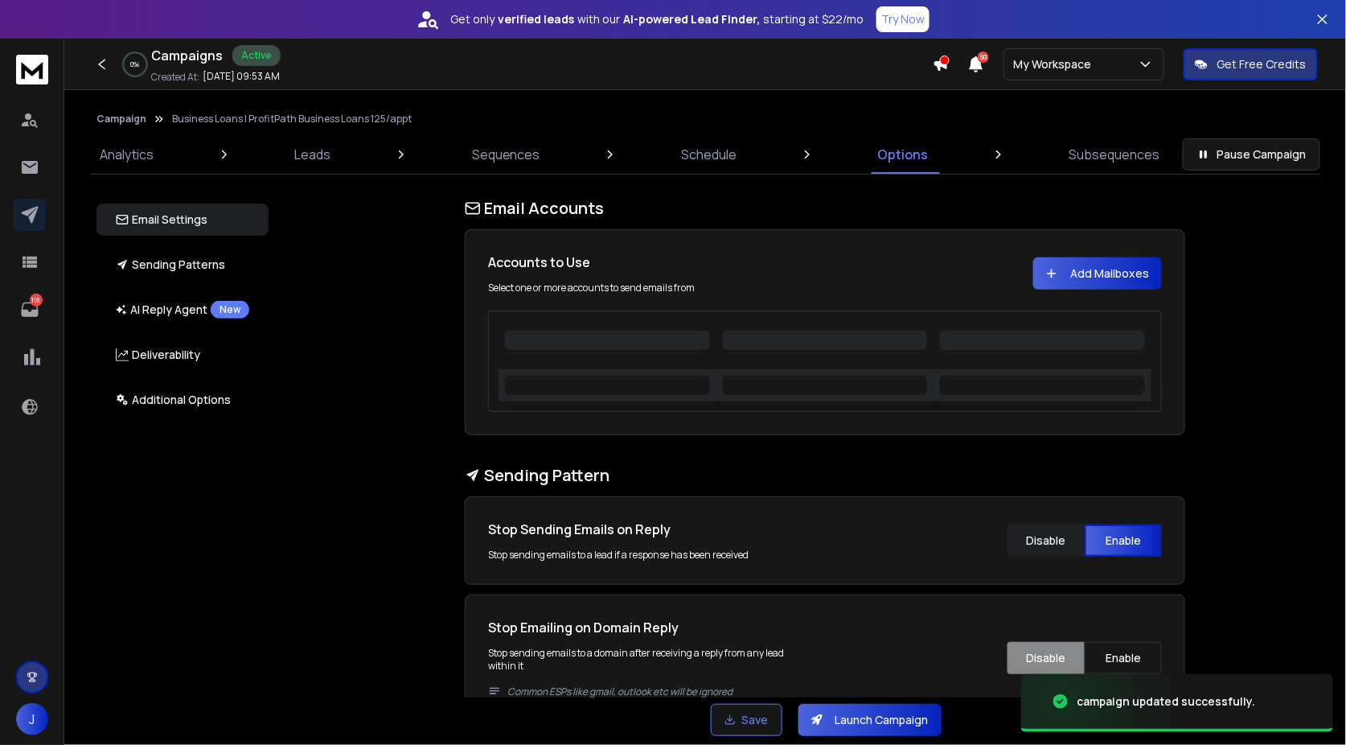
click at [883, 718] on button "Launch Campaign" at bounding box center [869, 720] width 143 height 32
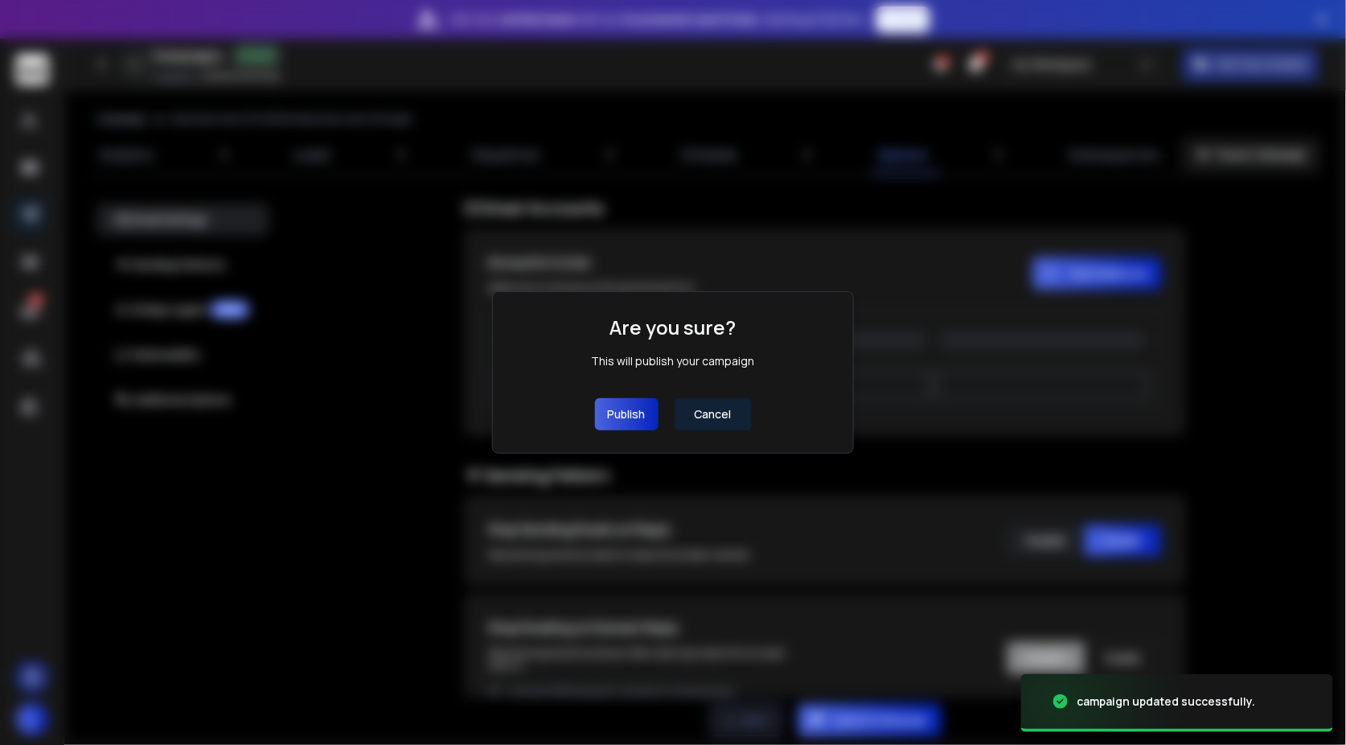
click at [638, 412] on button "Publish" at bounding box center [627, 414] width 64 height 32
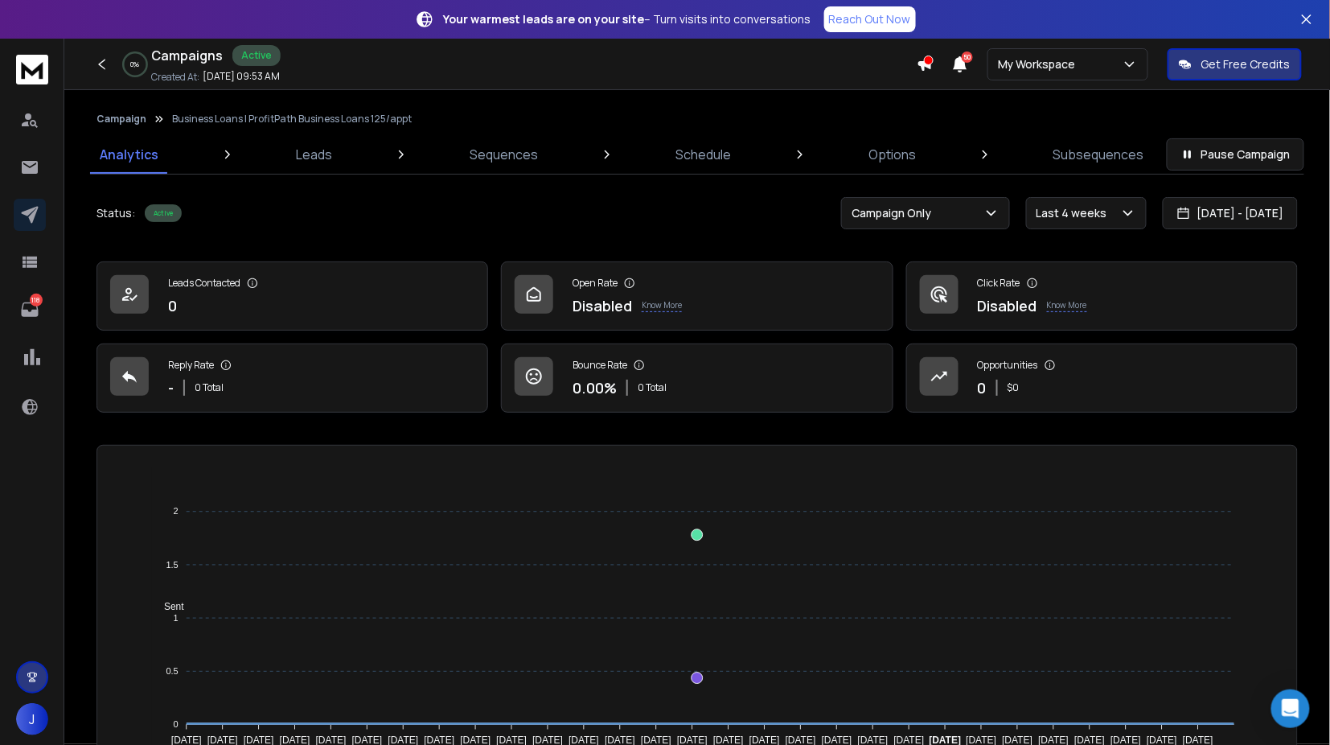
click at [27, 474] on div "118 J" at bounding box center [32, 395] width 64 height 712
drag, startPoint x: 43, startPoint y: 458, endPoint x: 65, endPoint y: 439, distance: 29.0
click at [47, 458] on div "118 J" at bounding box center [32, 395] width 64 height 712
